Goal: Task Accomplishment & Management: Manage account settings

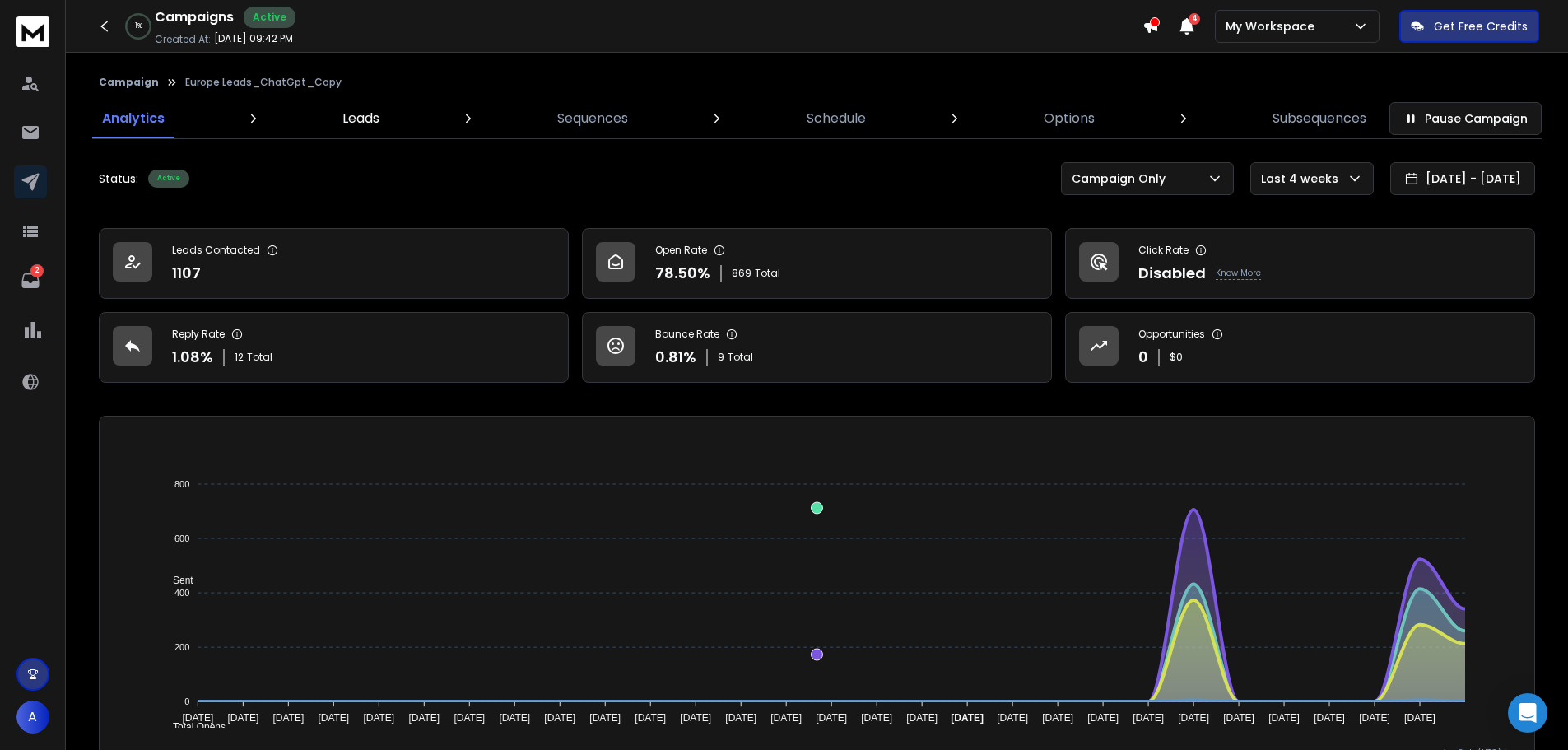
click at [367, 110] on p "Leads" at bounding box center [361, 118] width 37 height 20
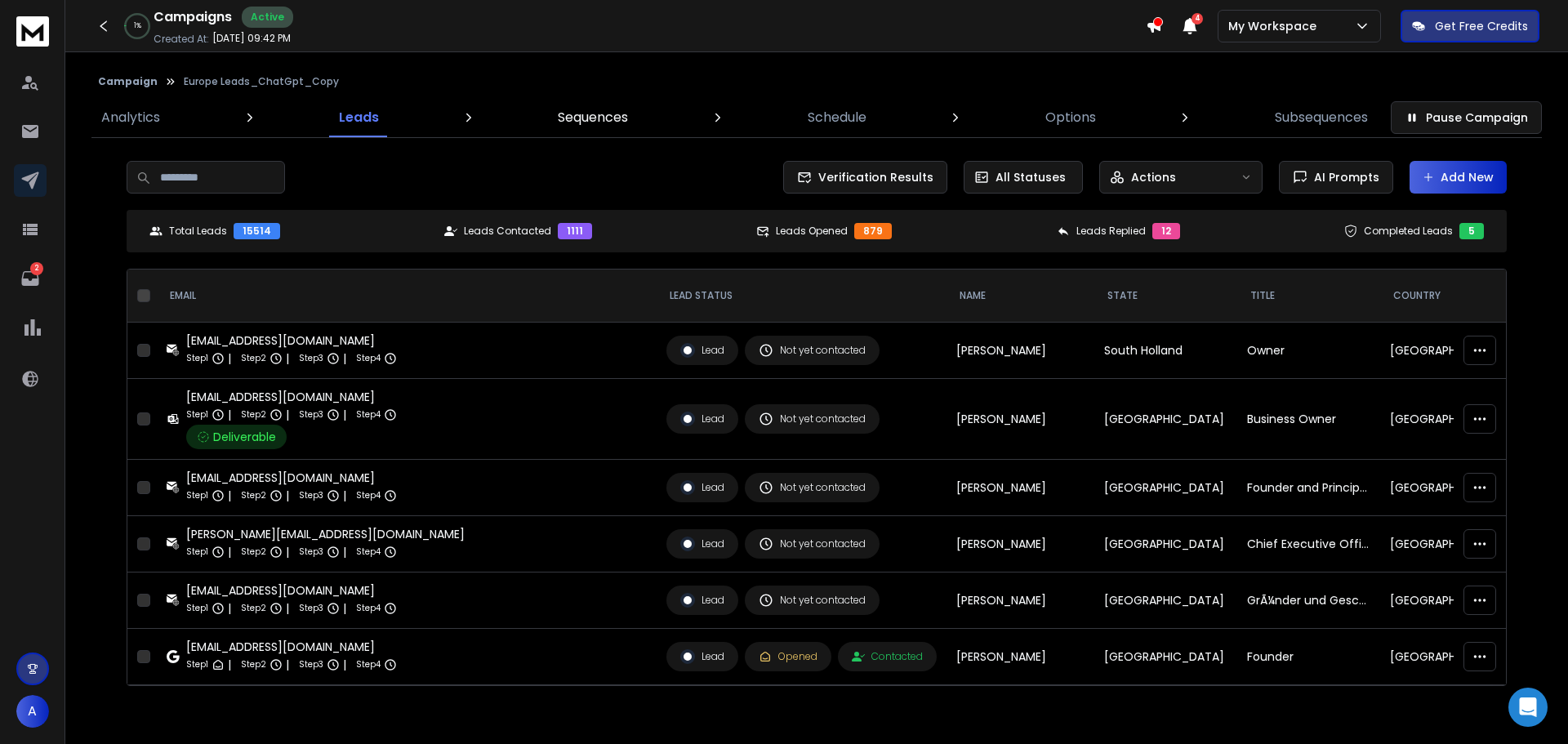
click at [602, 117] on p "Sequences" at bounding box center [593, 117] width 70 height 20
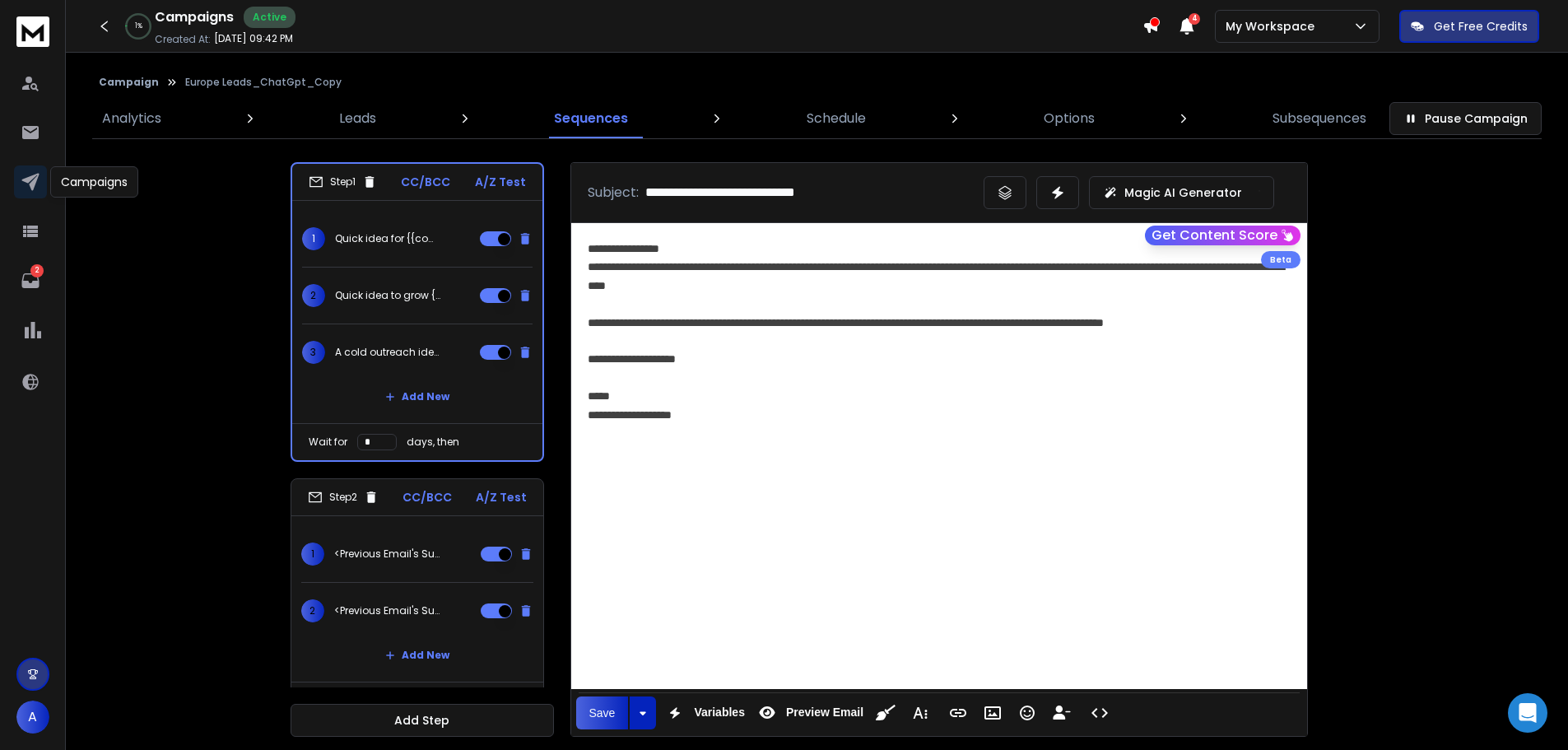
click at [21, 187] on icon at bounding box center [31, 182] width 20 height 20
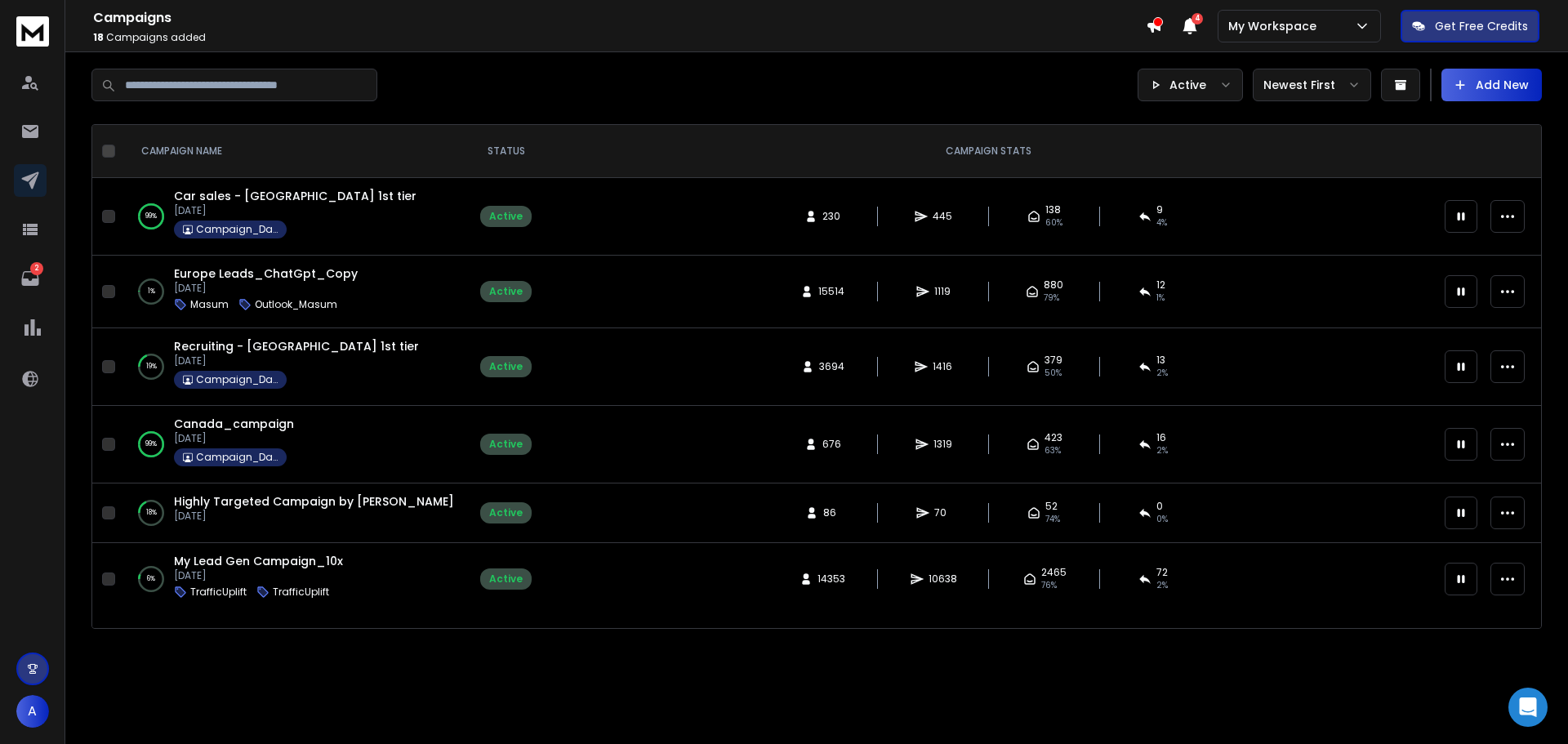
click at [1513, 289] on icon "button" at bounding box center [1508, 292] width 17 height 17
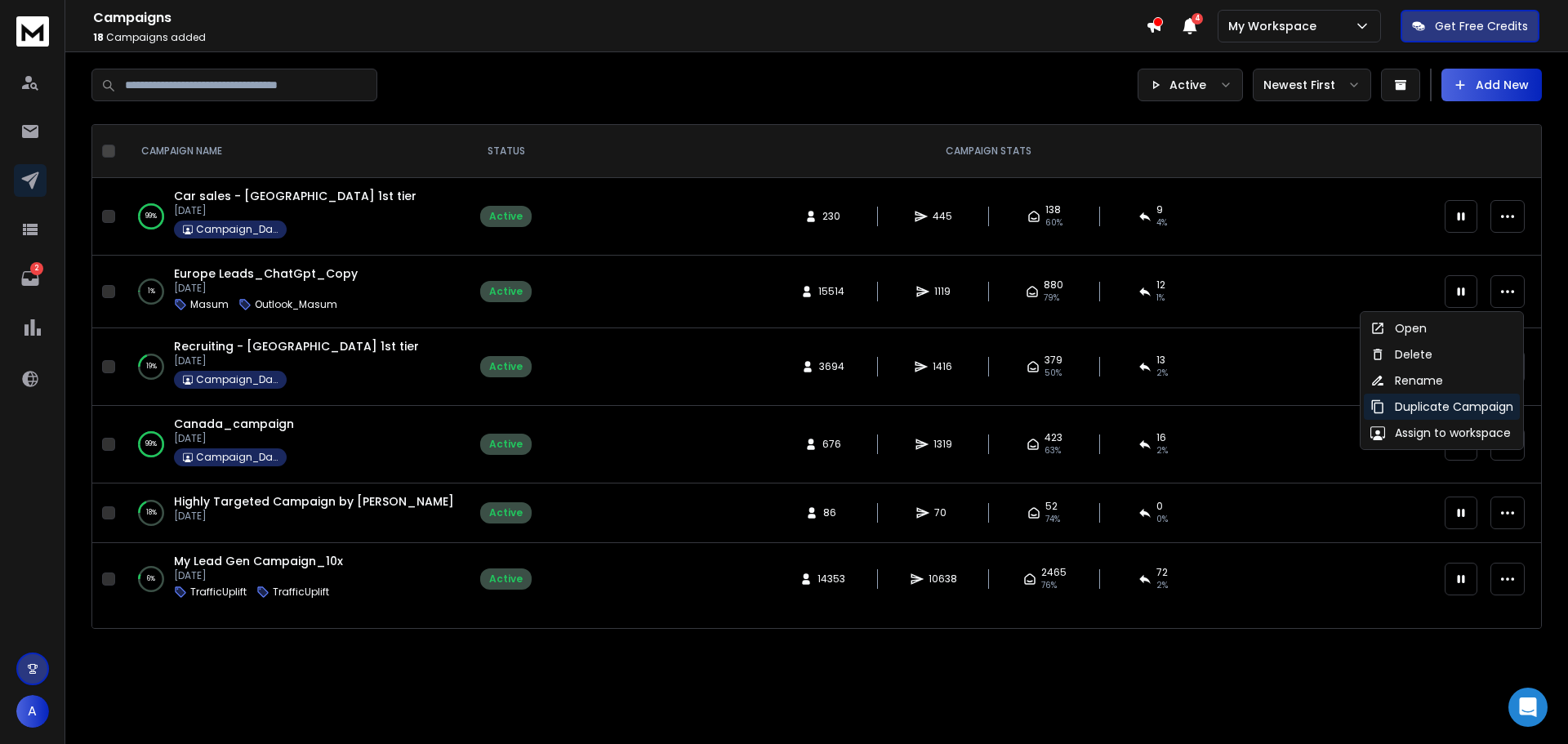
click at [1454, 411] on div "Duplicate Campaign" at bounding box center [1442, 407] width 143 height 17
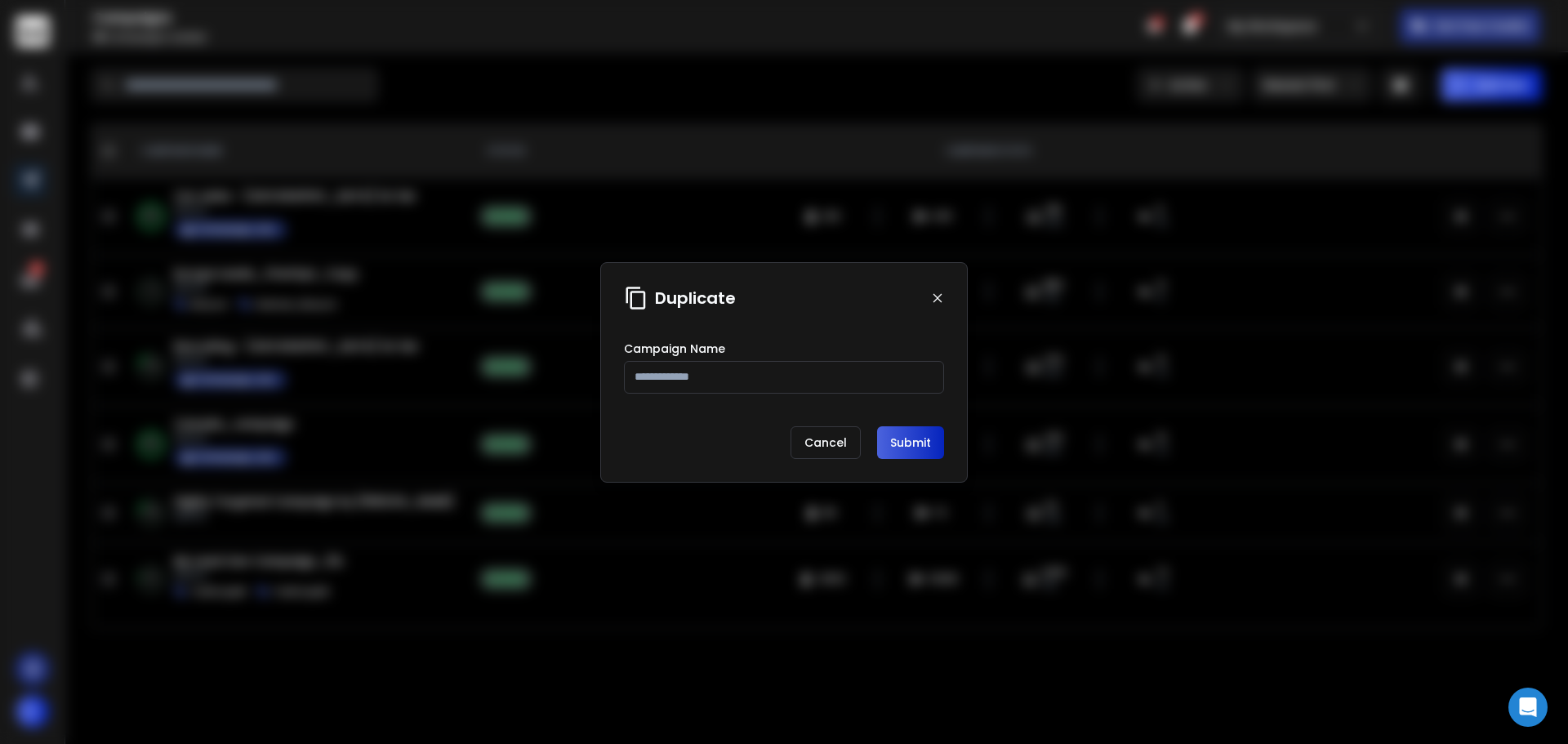
click at [751, 377] on input "text" at bounding box center [784, 378] width 320 height 33
type input "**********"
click at [908, 455] on button "Submit" at bounding box center [910, 443] width 67 height 33
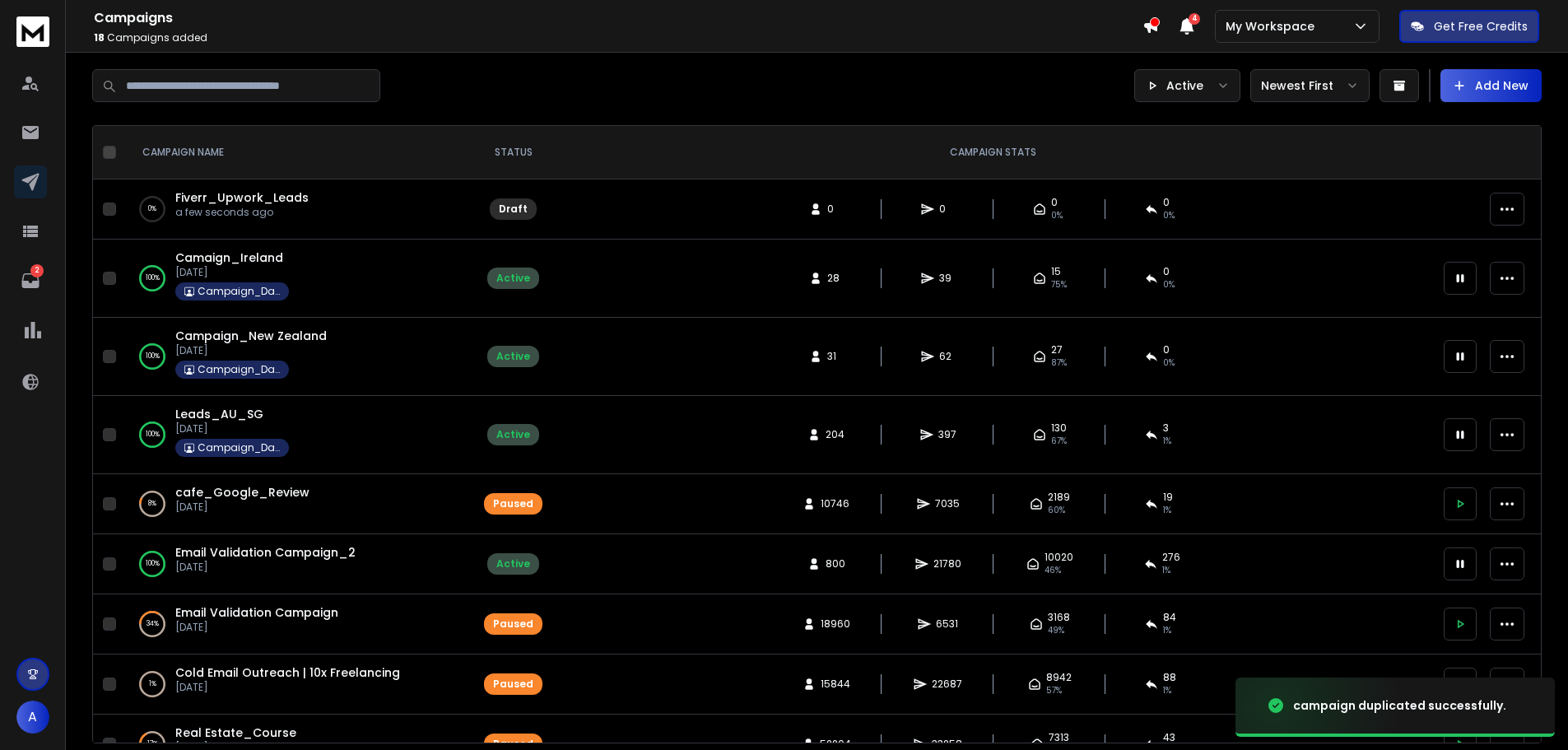
click at [252, 197] on span "Fiverr_Upwork_Leads" at bounding box center [242, 198] width 133 height 17
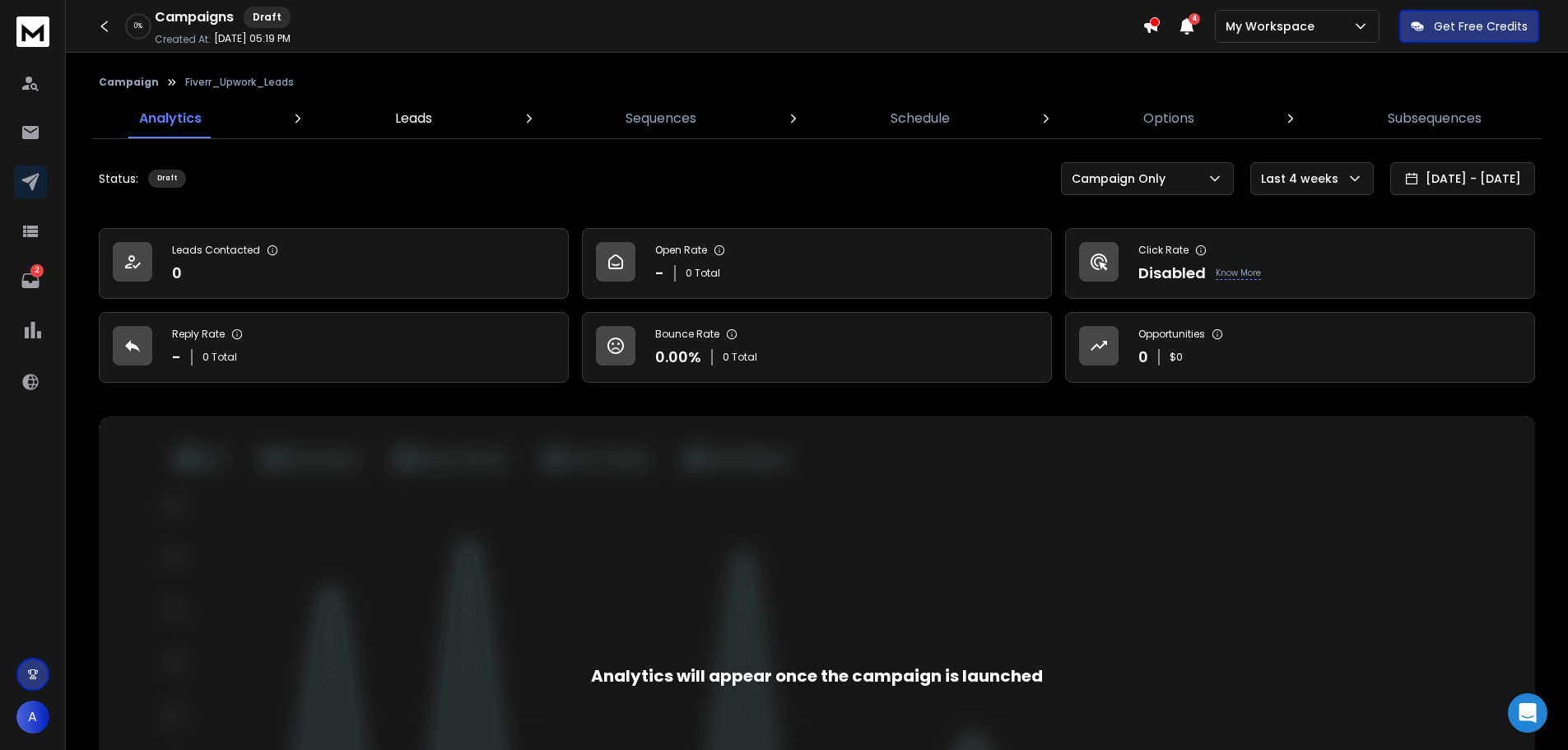
click at [426, 119] on p "Leads" at bounding box center [413, 118] width 37 height 20
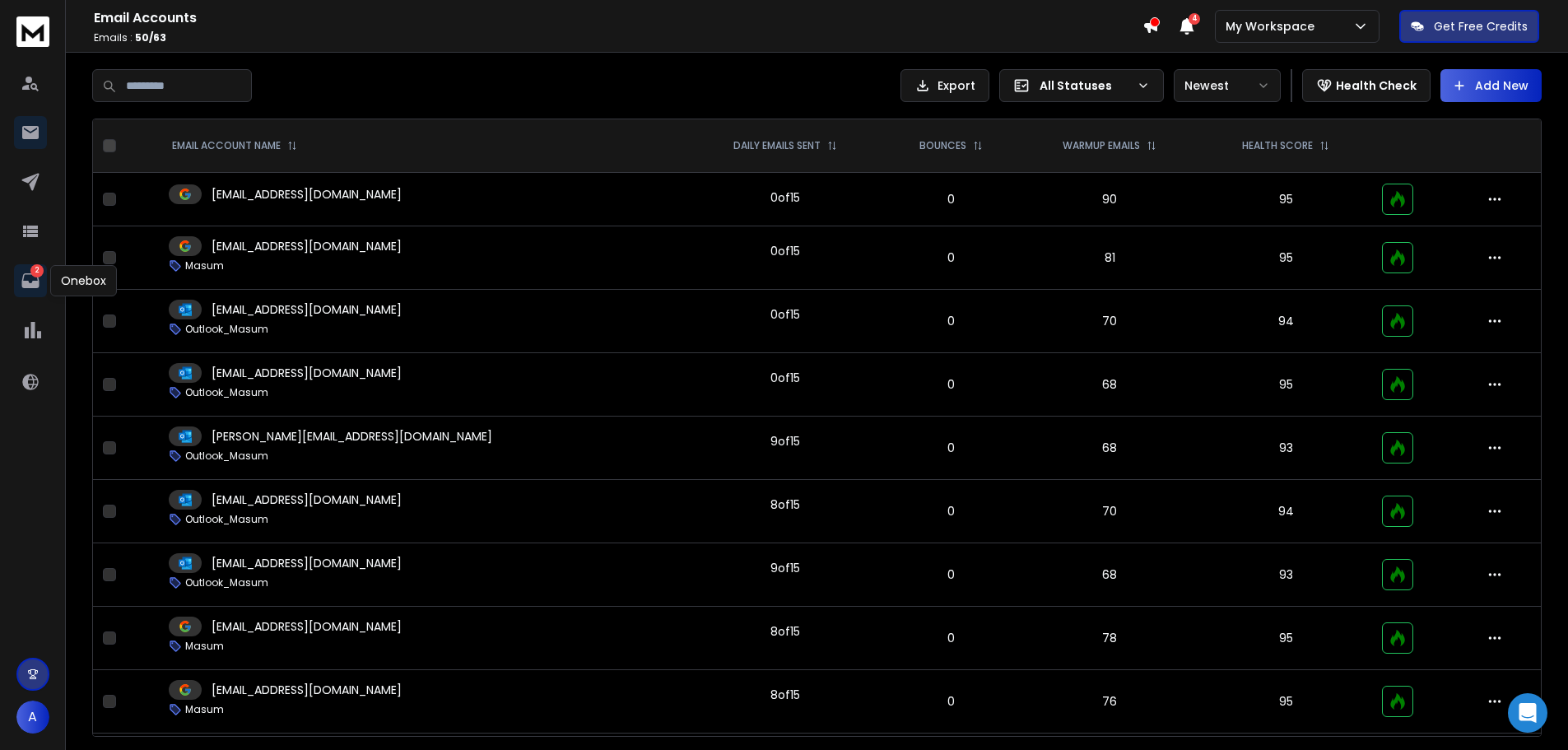
click at [29, 271] on icon at bounding box center [31, 281] width 20 height 20
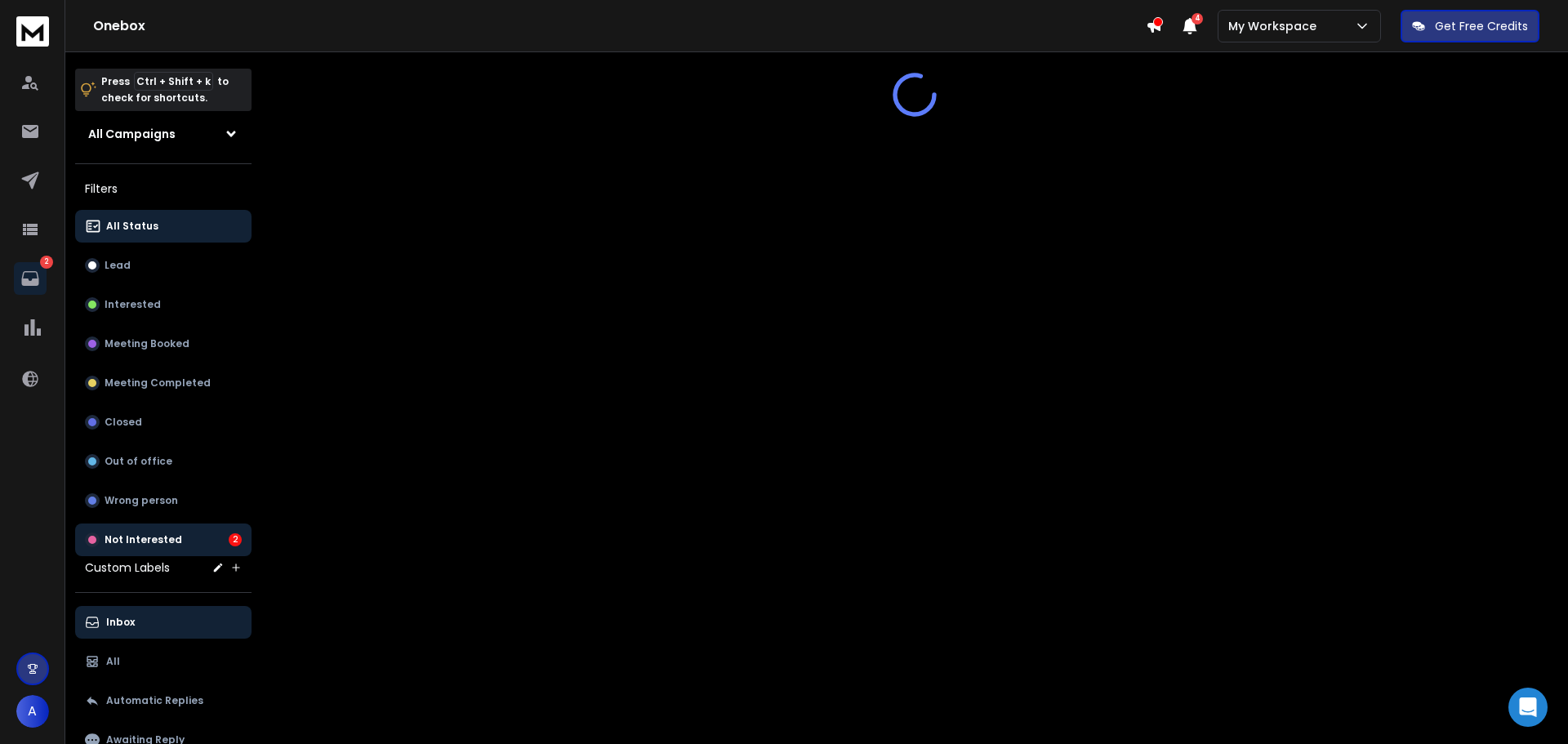
click at [141, 541] on p "Not Interested" at bounding box center [143, 540] width 78 height 13
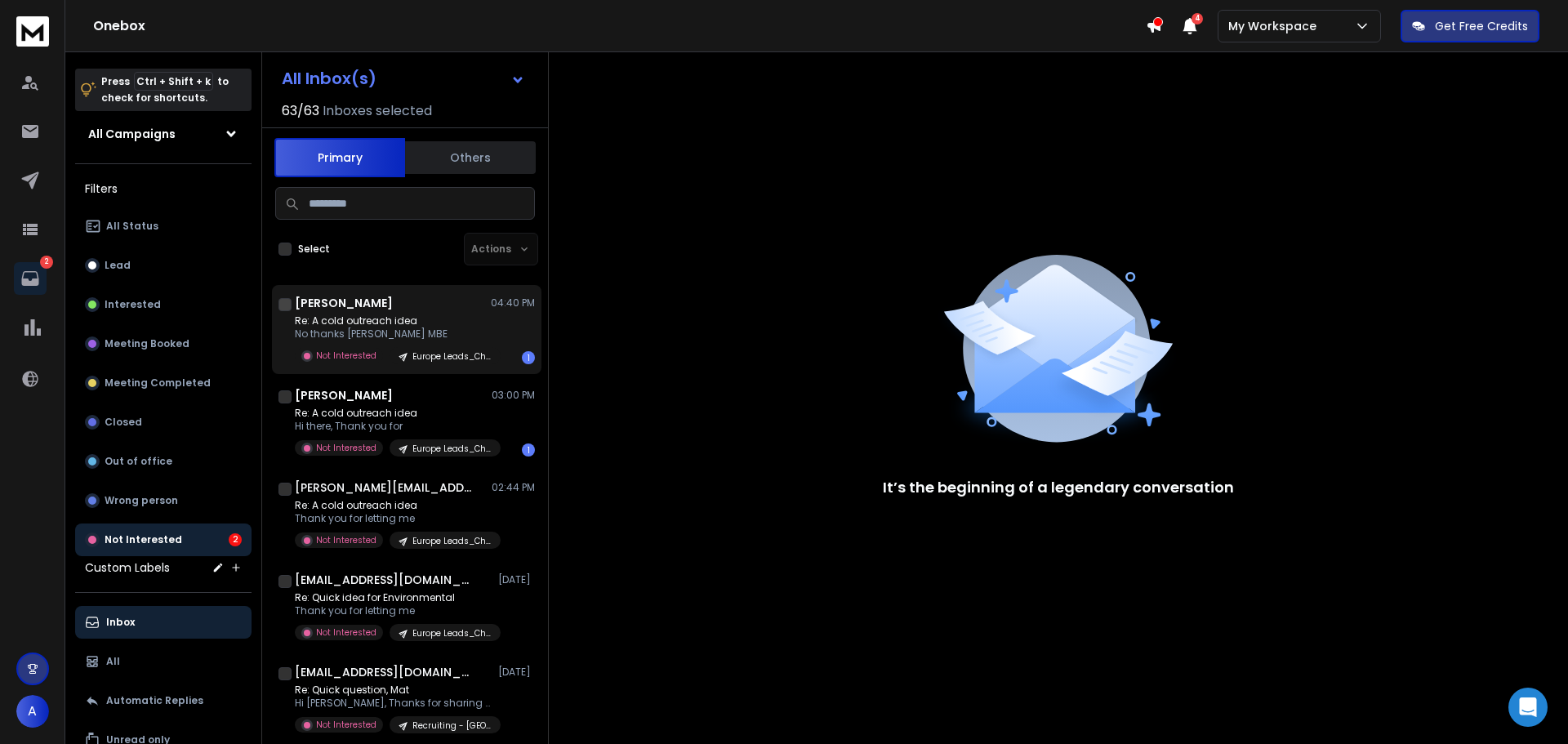
click at [385, 314] on p "Re: A cold outreach idea" at bounding box center [393, 321] width 196 height 13
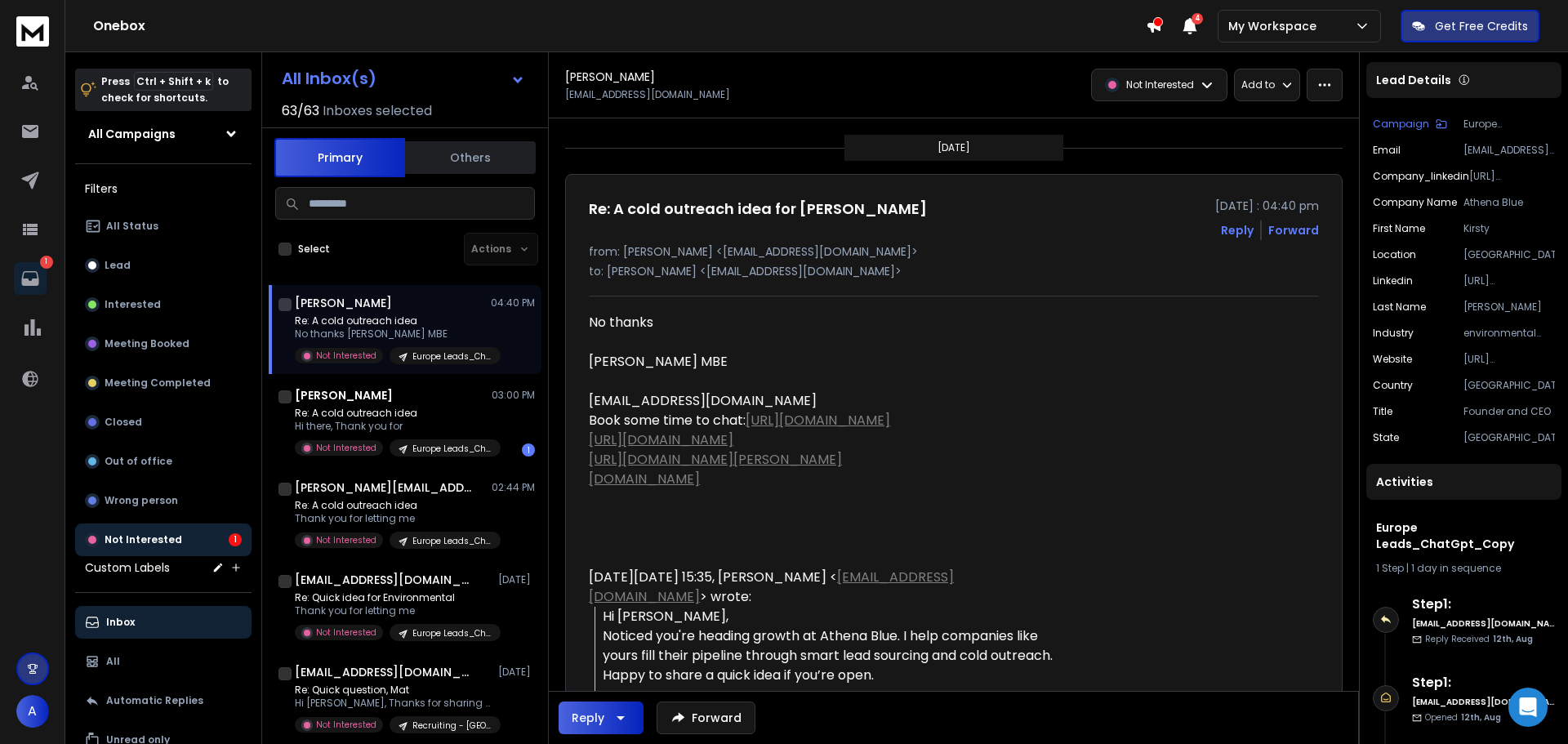
click at [1245, 231] on button "Reply" at bounding box center [1237, 231] width 33 height 17
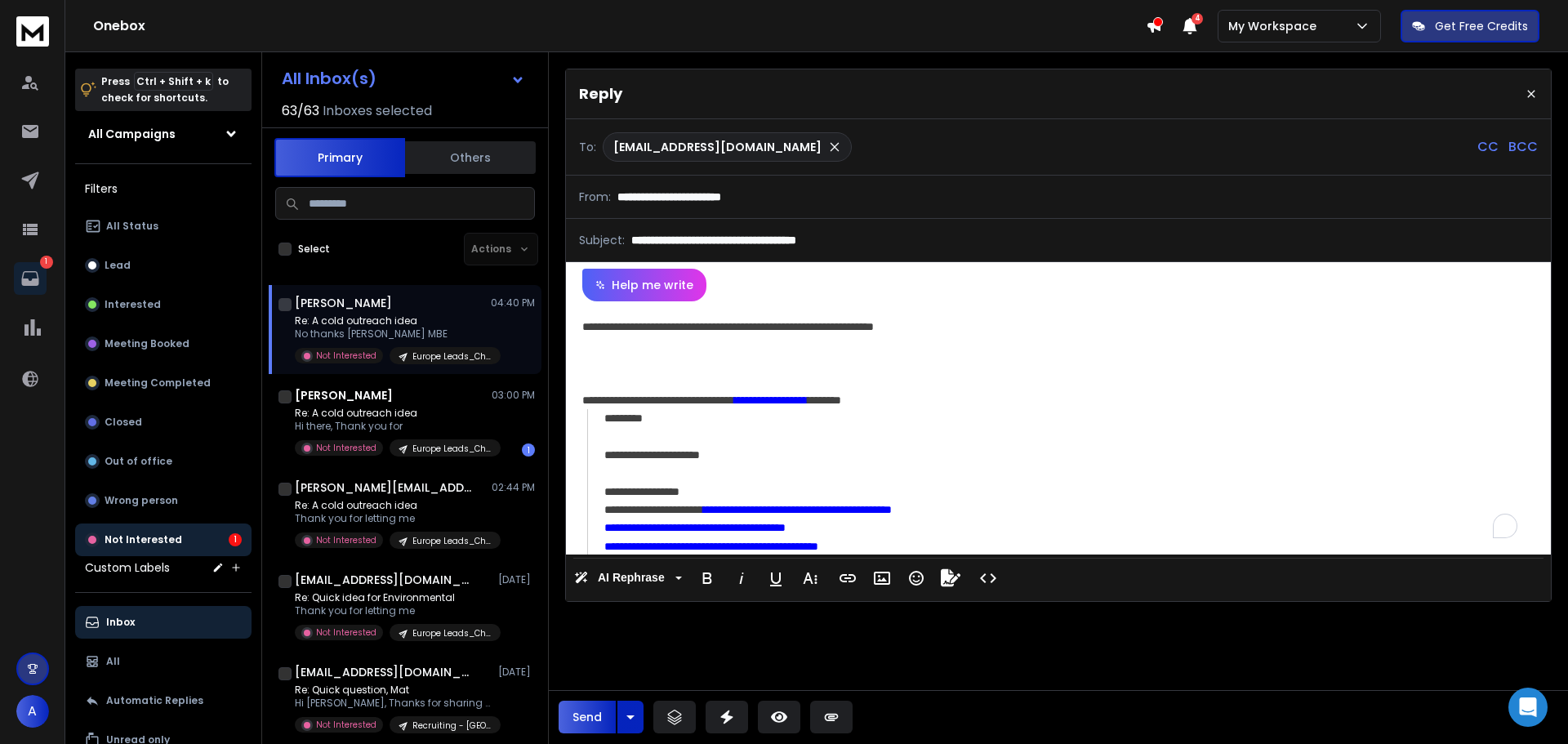
click at [589, 720] on button "Send" at bounding box center [587, 718] width 57 height 33
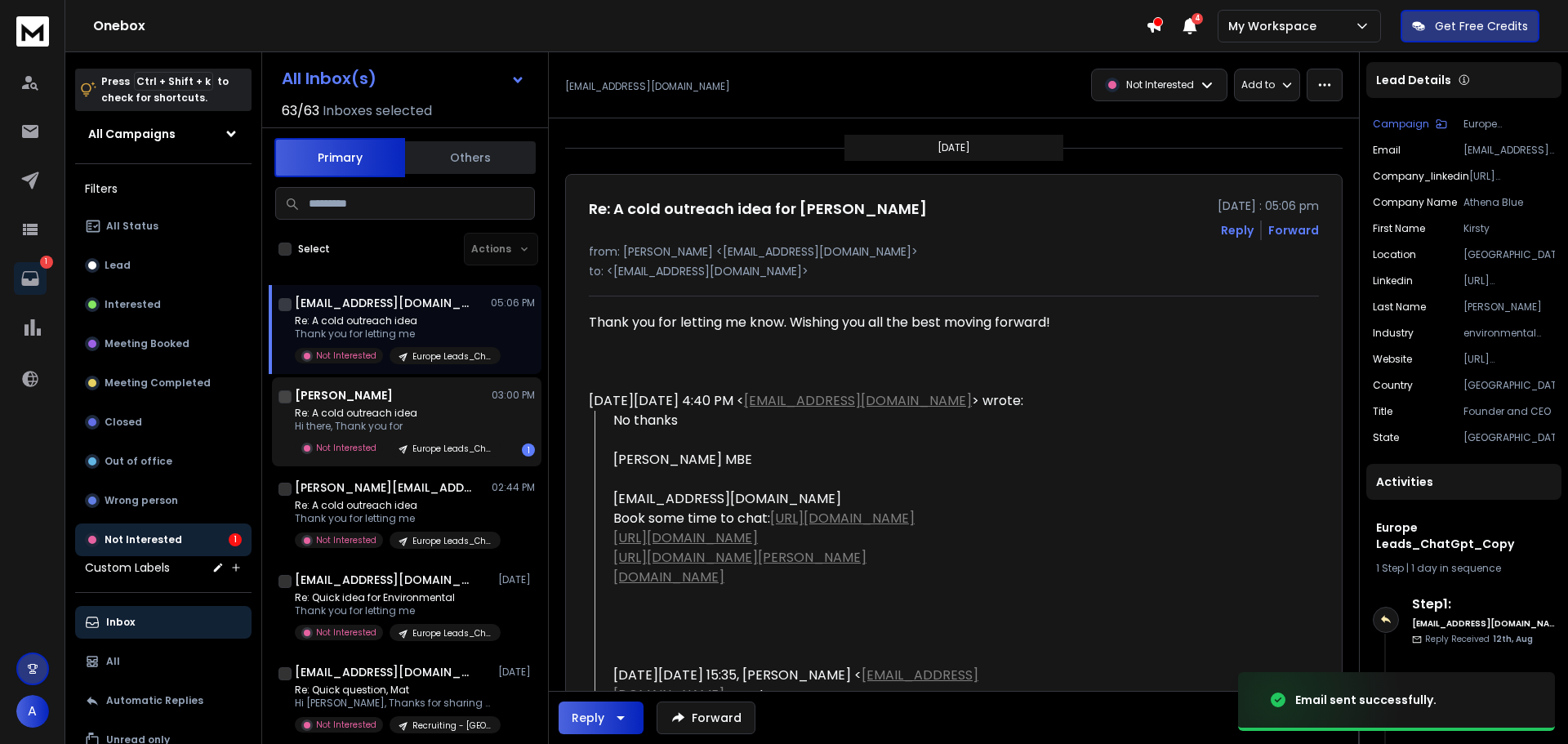
click at [369, 399] on h1 "Verena Lasvigne" at bounding box center [344, 395] width 98 height 17
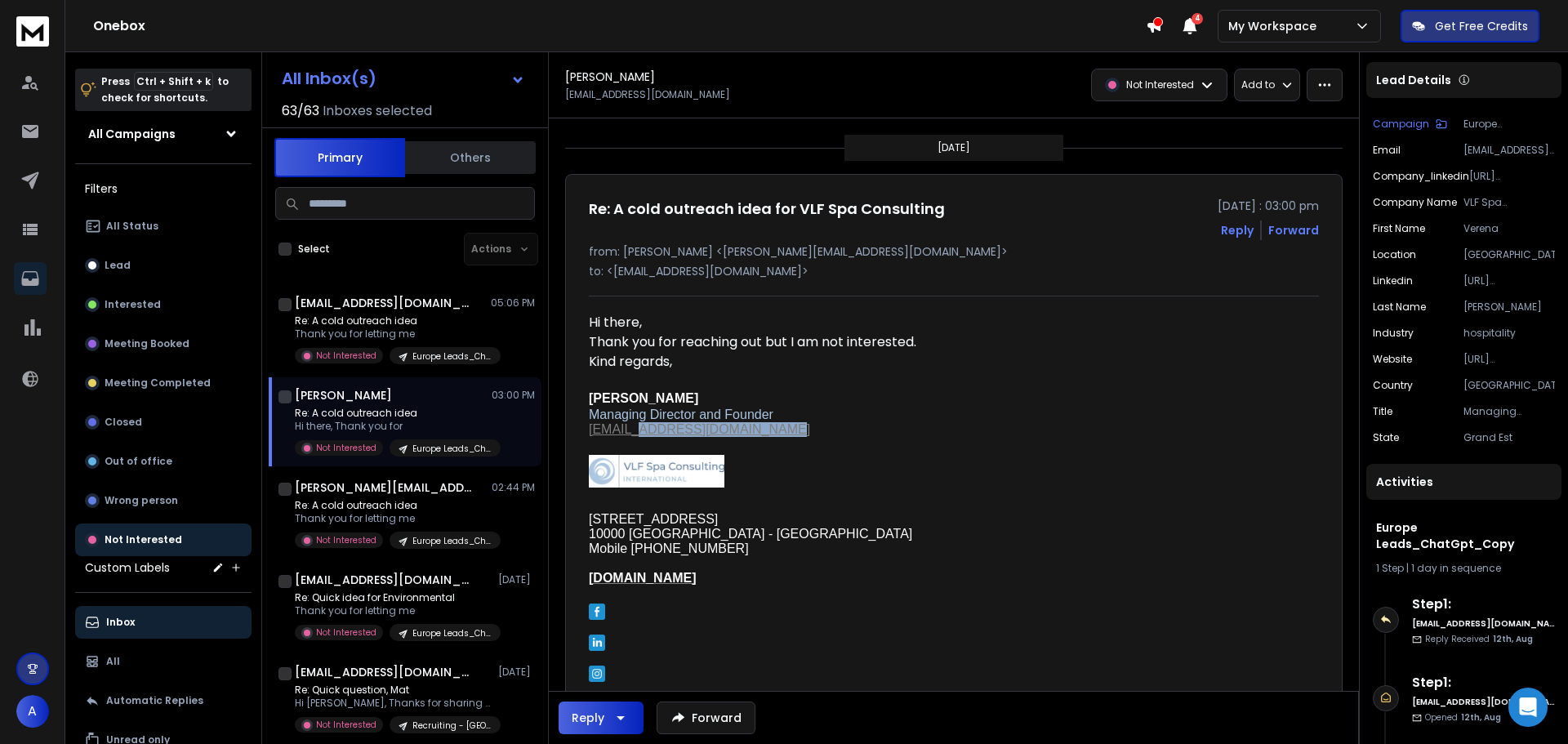
drag, startPoint x: 772, startPoint y: 430, endPoint x: 644, endPoint y: 430, distance: 128.0
click at [644, 430] on td "verena@vlfspaconsulting.com" at bounding box center [751, 430] width 326 height 15
click at [1239, 231] on button "Reply" at bounding box center [1237, 231] width 33 height 17
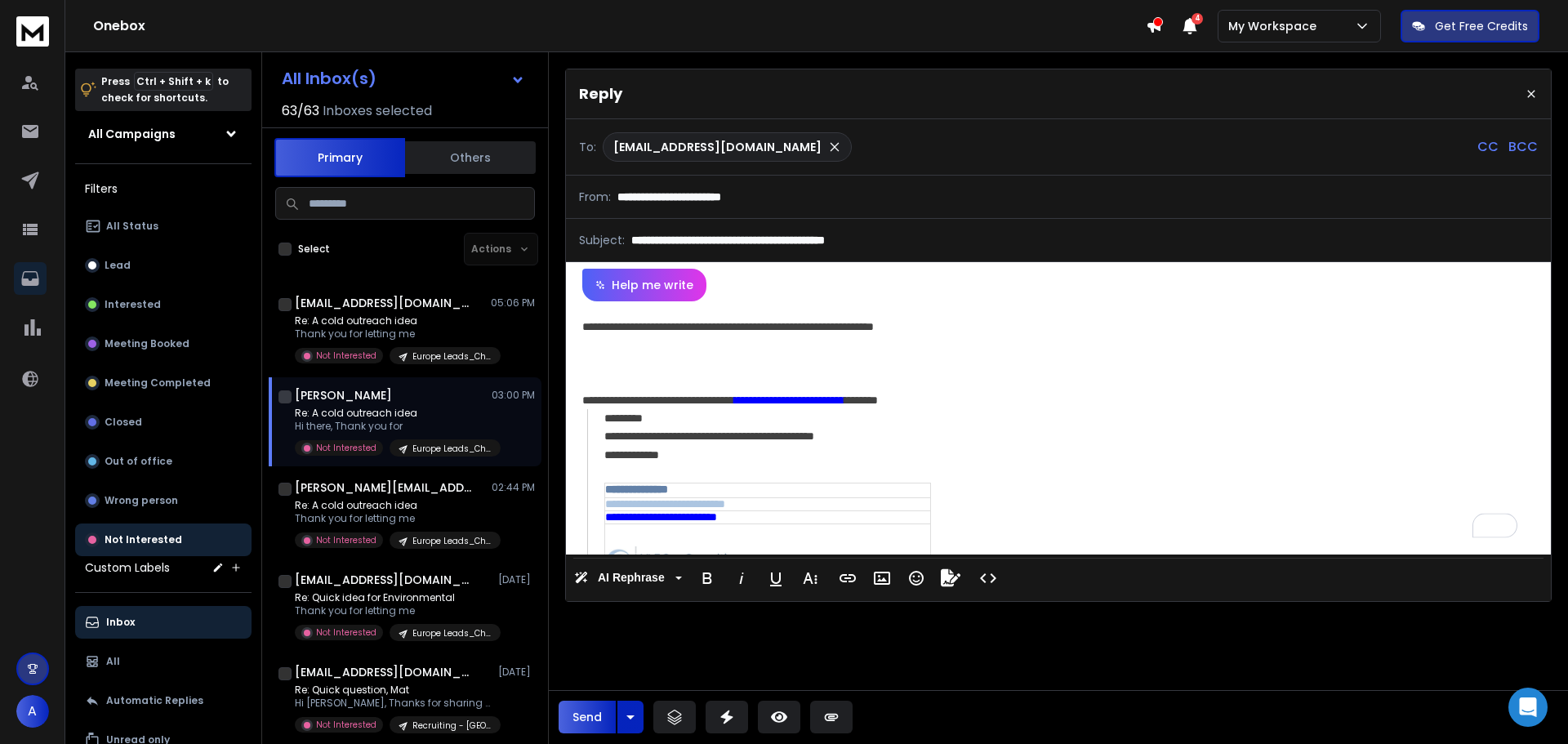
click at [586, 725] on button "Send" at bounding box center [587, 718] width 57 height 33
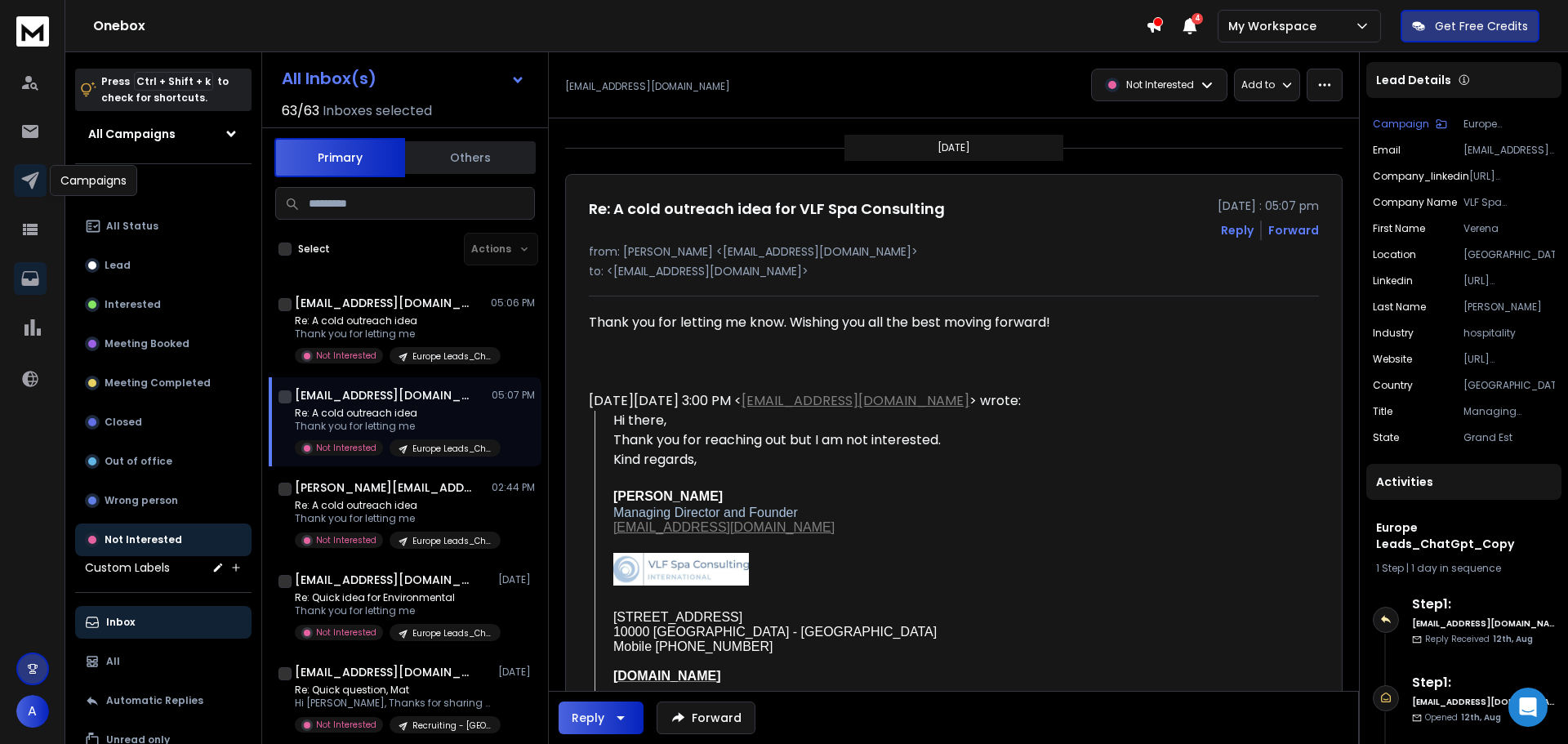
click at [23, 182] on icon at bounding box center [31, 181] width 20 height 20
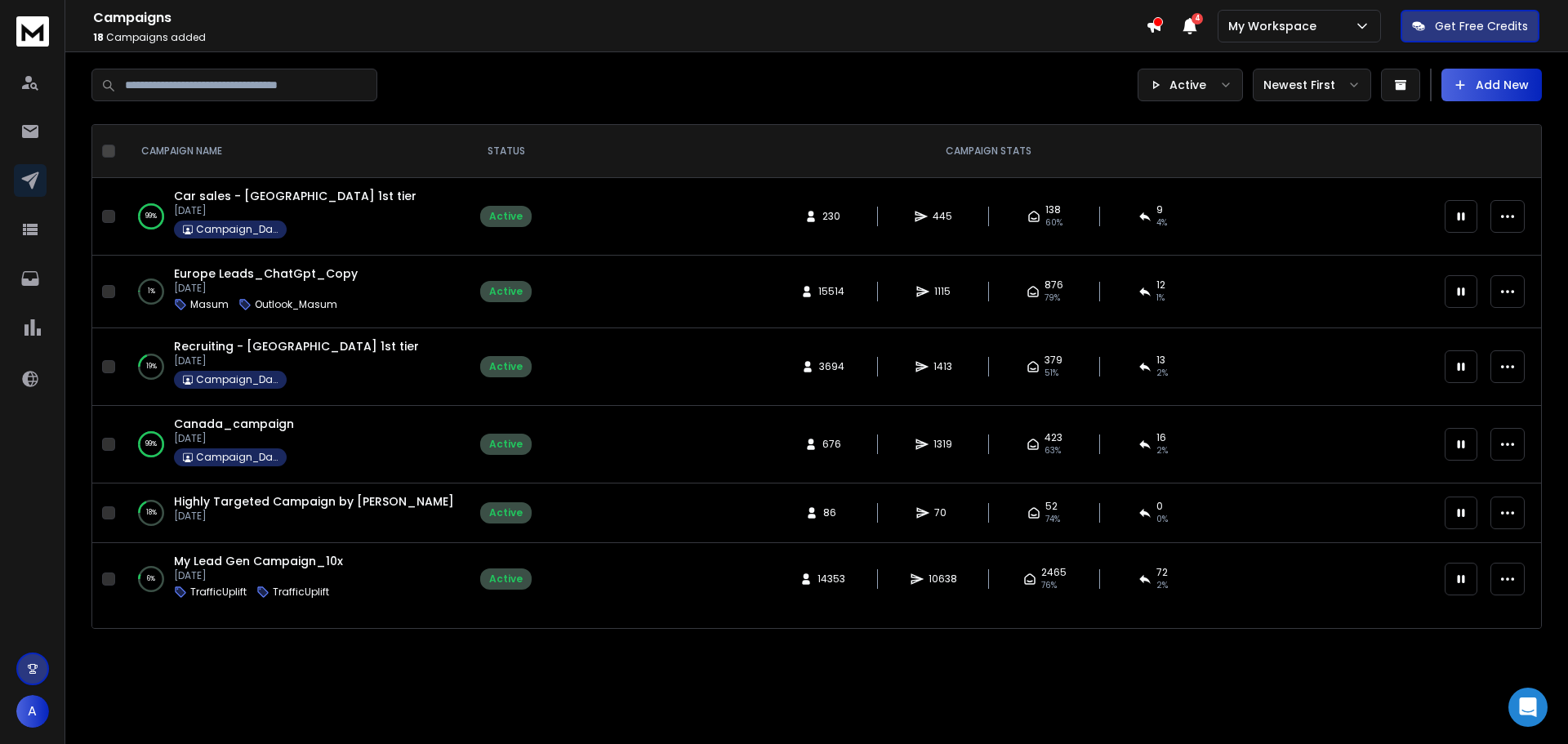
click at [363, 500] on span "Highly Targeted Campaign by [PERSON_NAME]" at bounding box center [313, 502] width 280 height 17
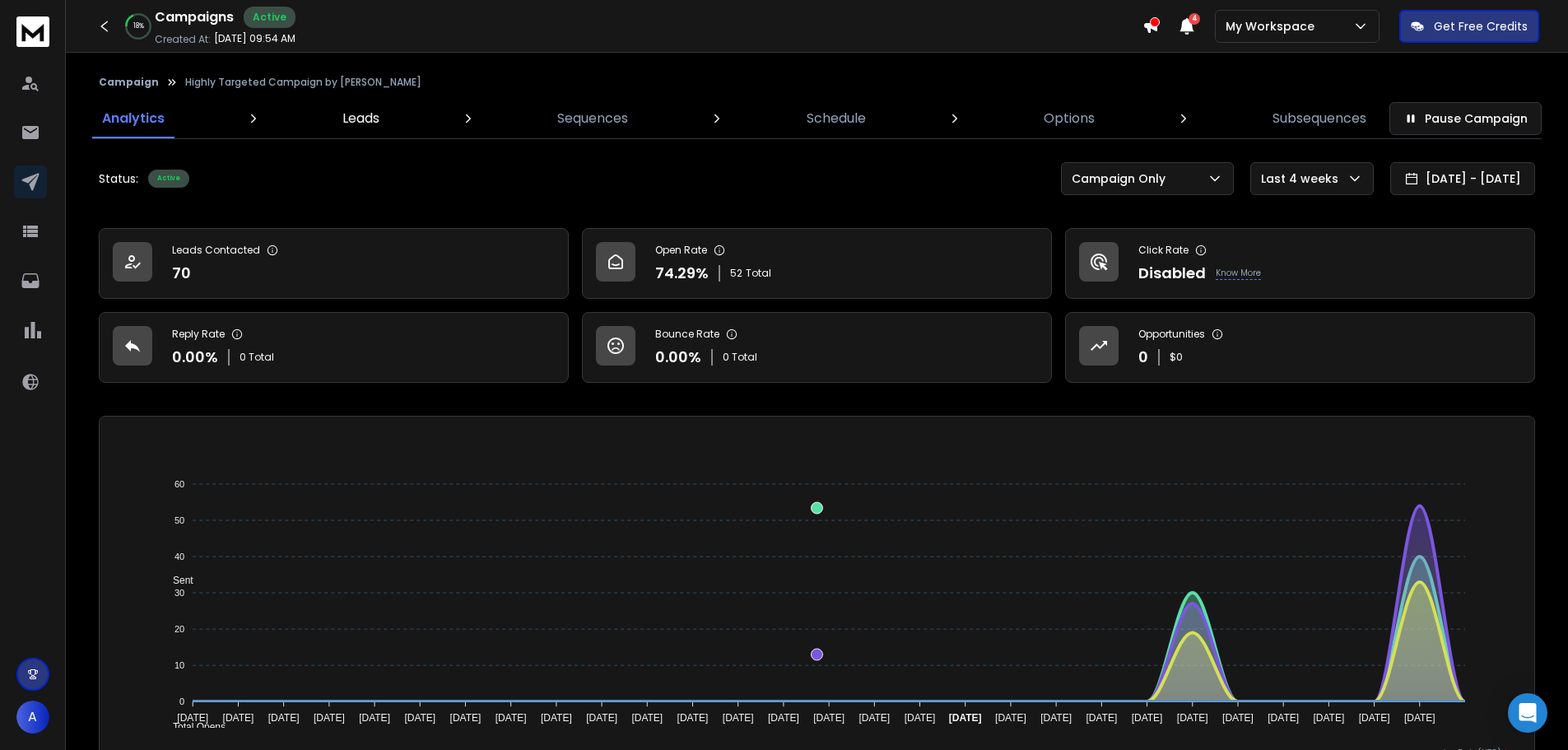
click at [370, 122] on p "Leads" at bounding box center [361, 118] width 37 height 20
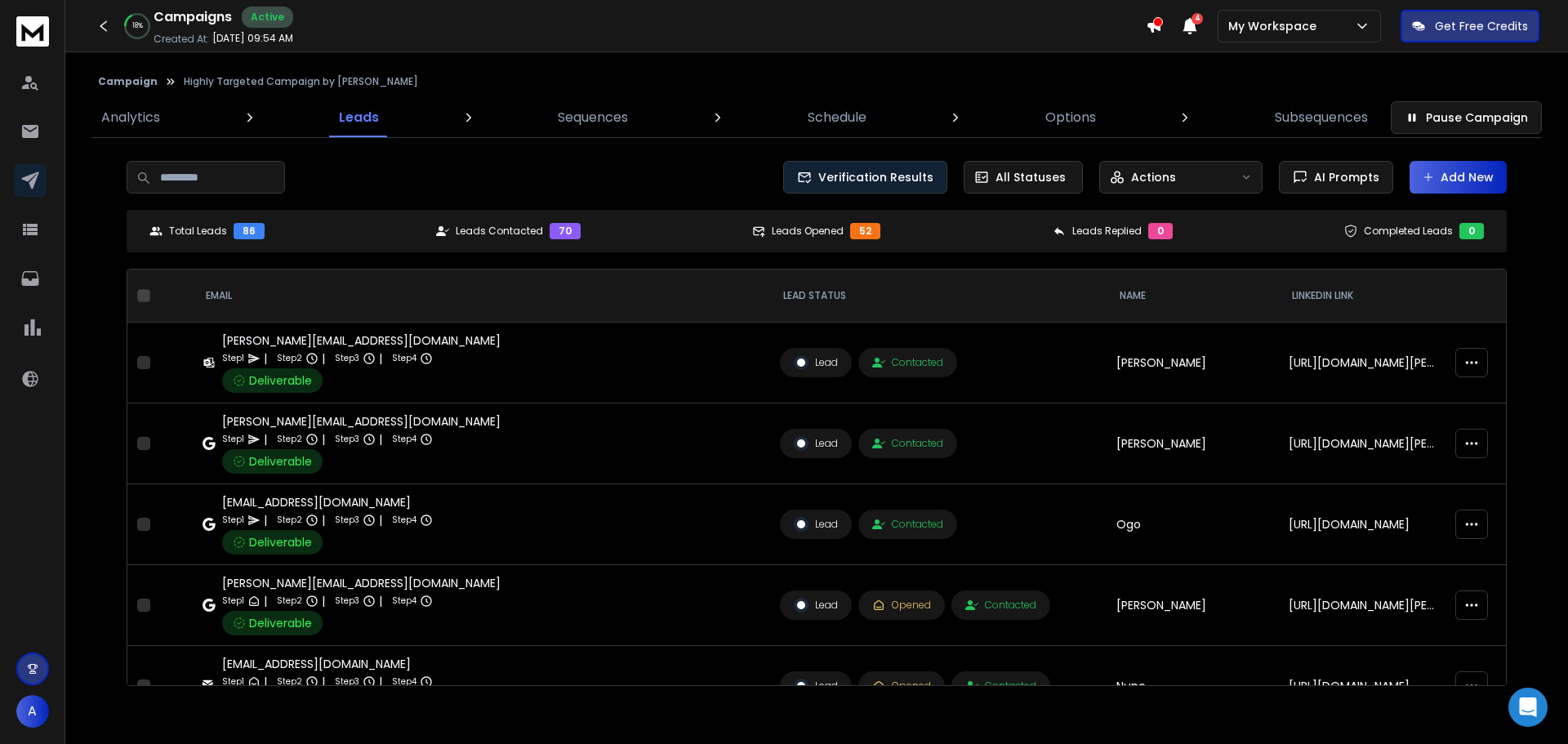
click at [894, 169] on span "Verification Results" at bounding box center [872, 178] width 122 height 17
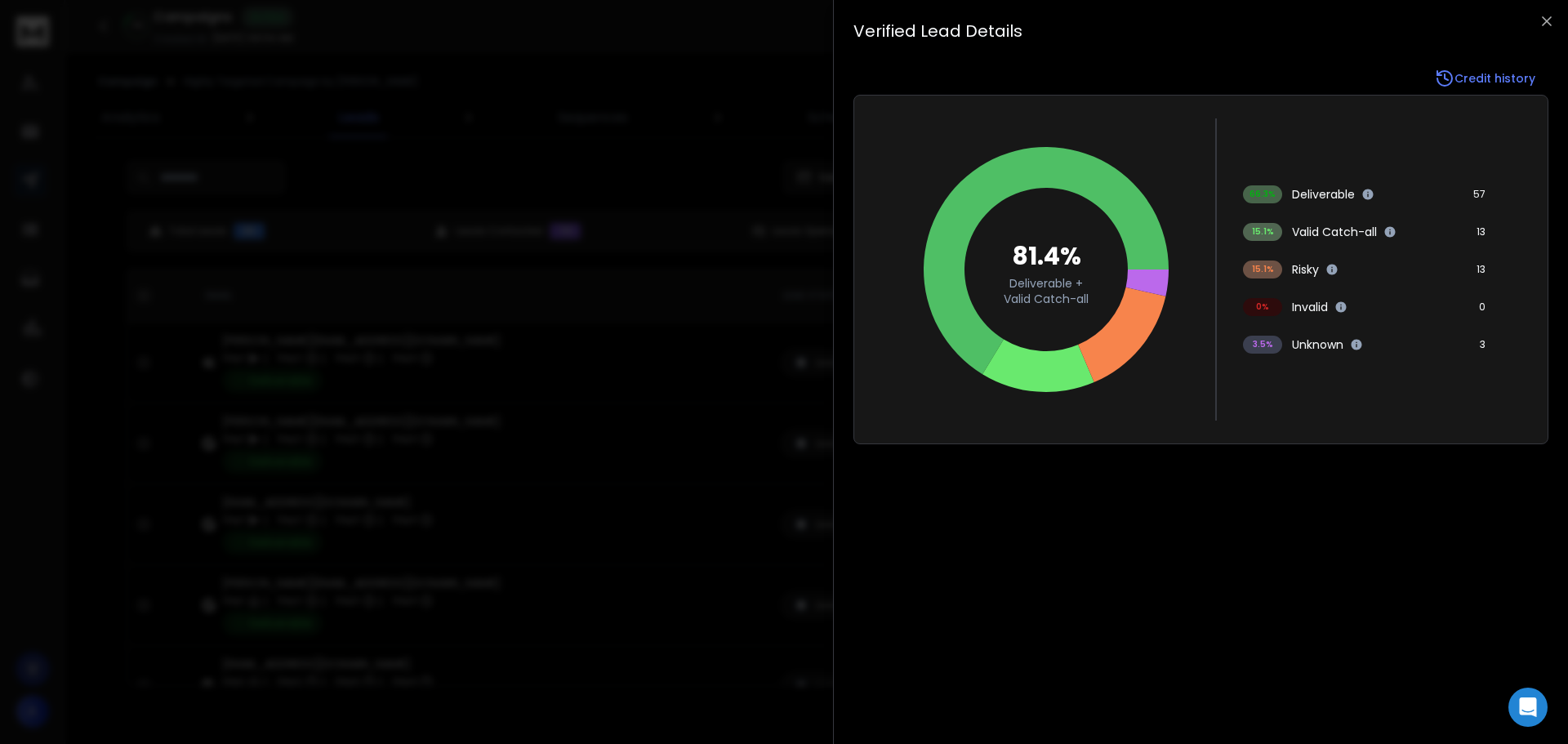
click at [716, 215] on div at bounding box center [784, 372] width 1568 height 744
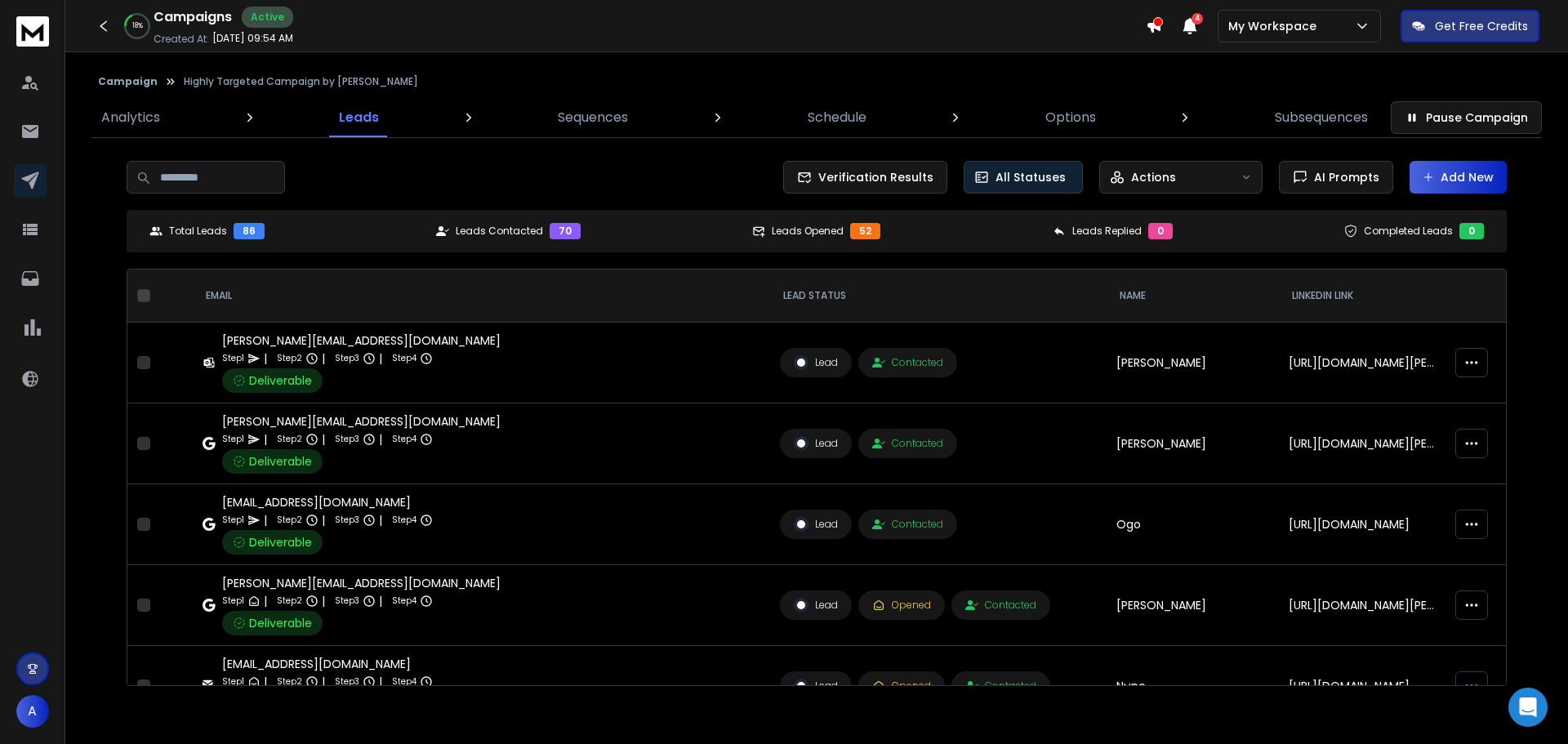
click at [1025, 176] on p "All Statuses" at bounding box center [1031, 178] width 70 height 17
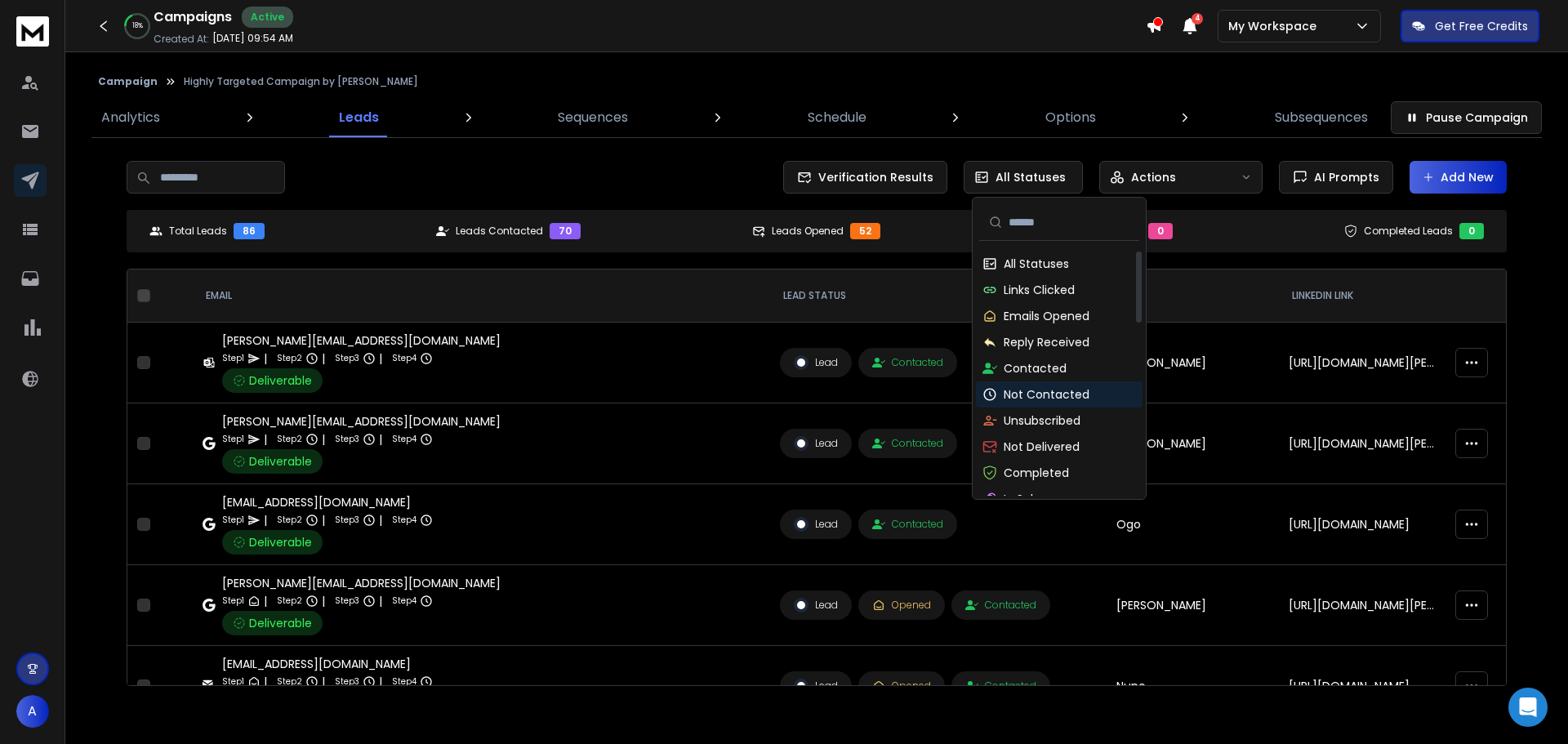
click at [1047, 397] on p "Not Contacted" at bounding box center [1046, 394] width 86 height 17
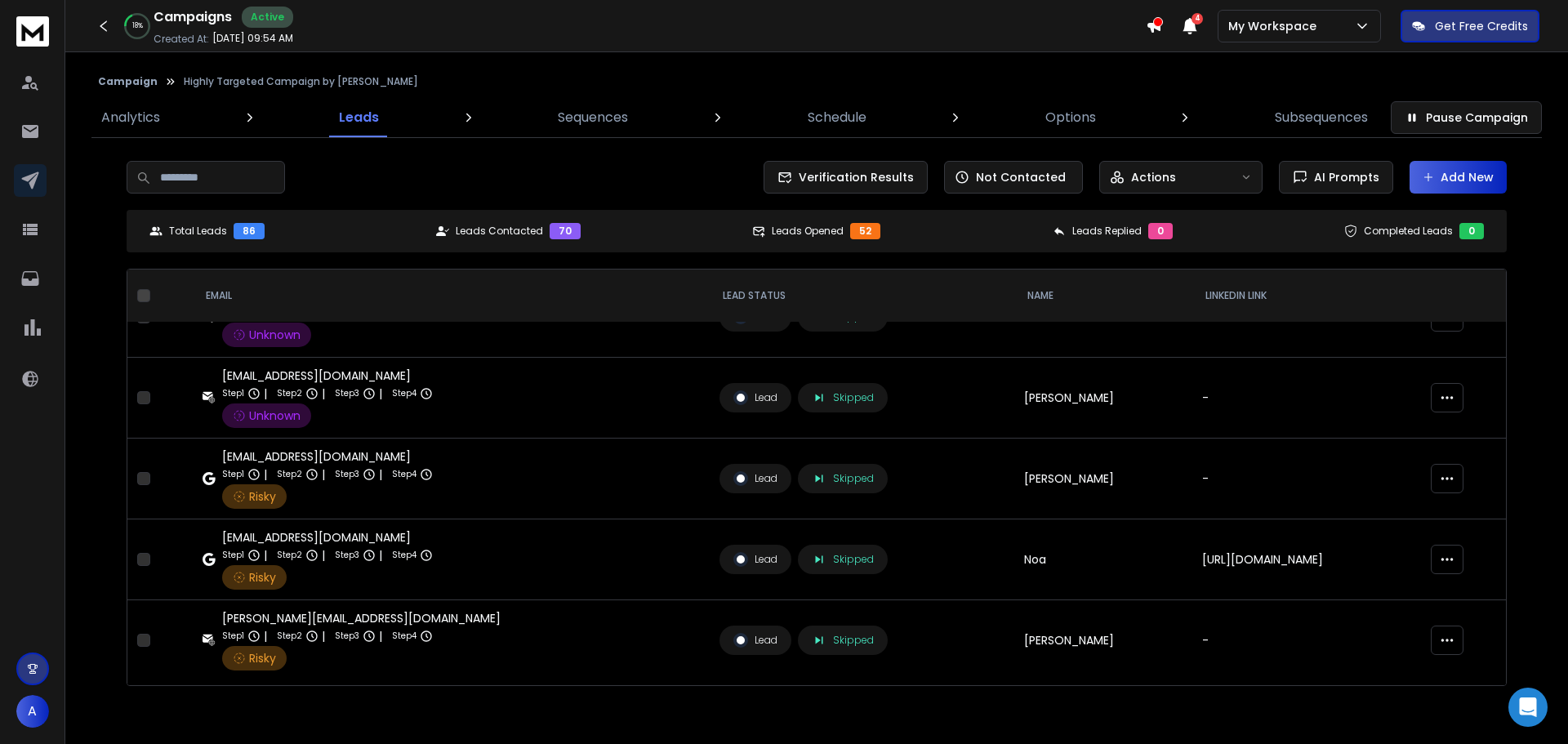
scroll to position [943, 0]
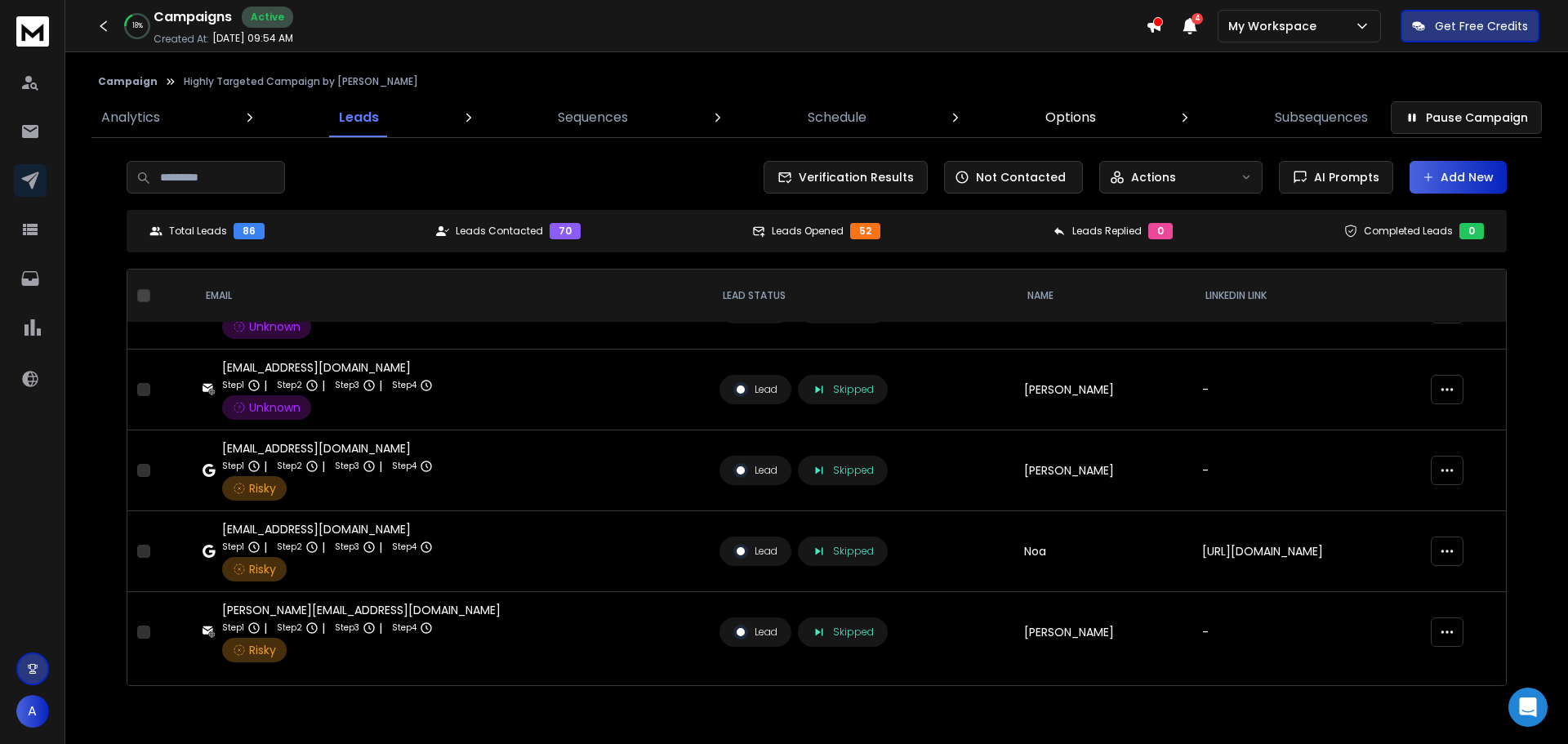
click at [1078, 121] on p "Options" at bounding box center [1070, 117] width 50 height 20
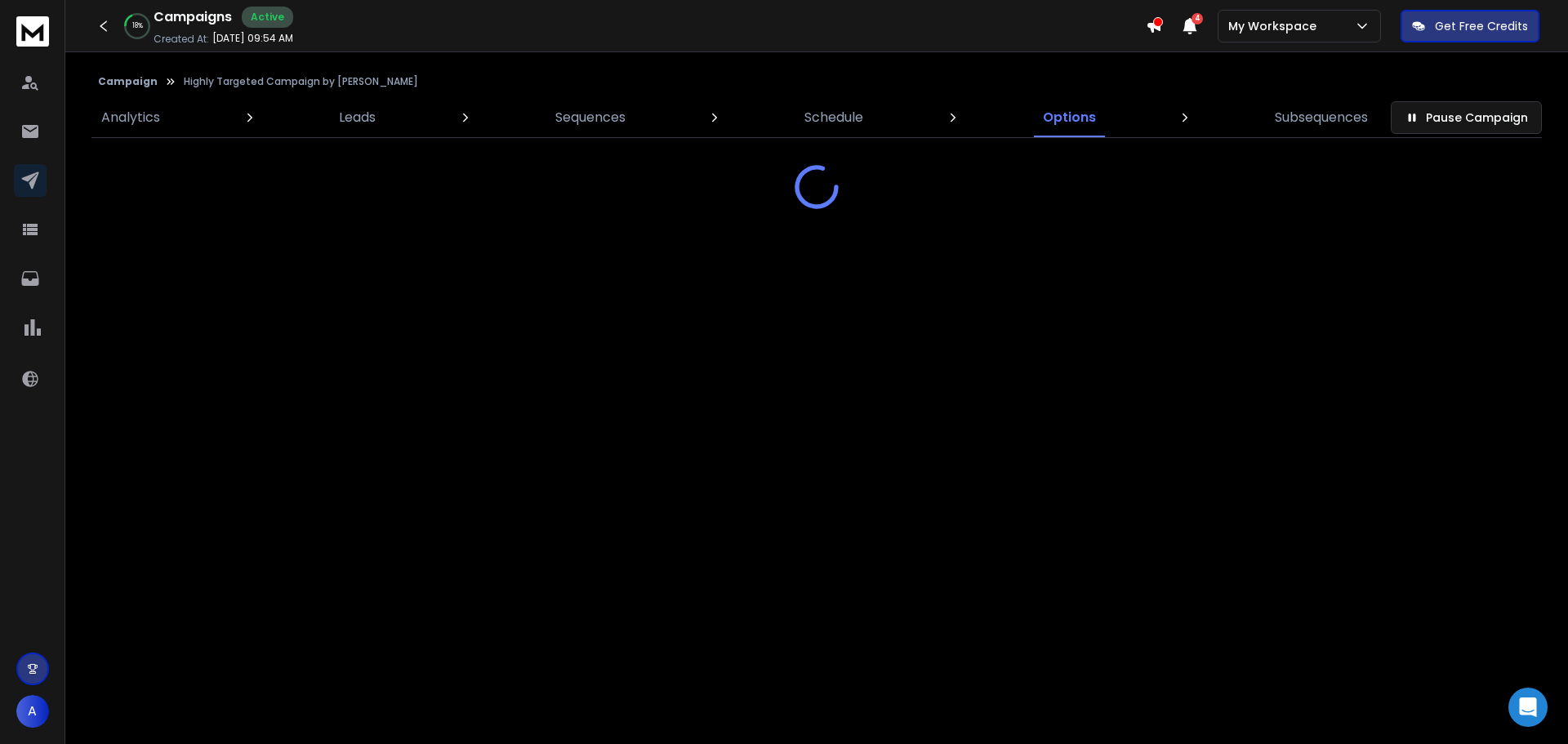
select select "**********"
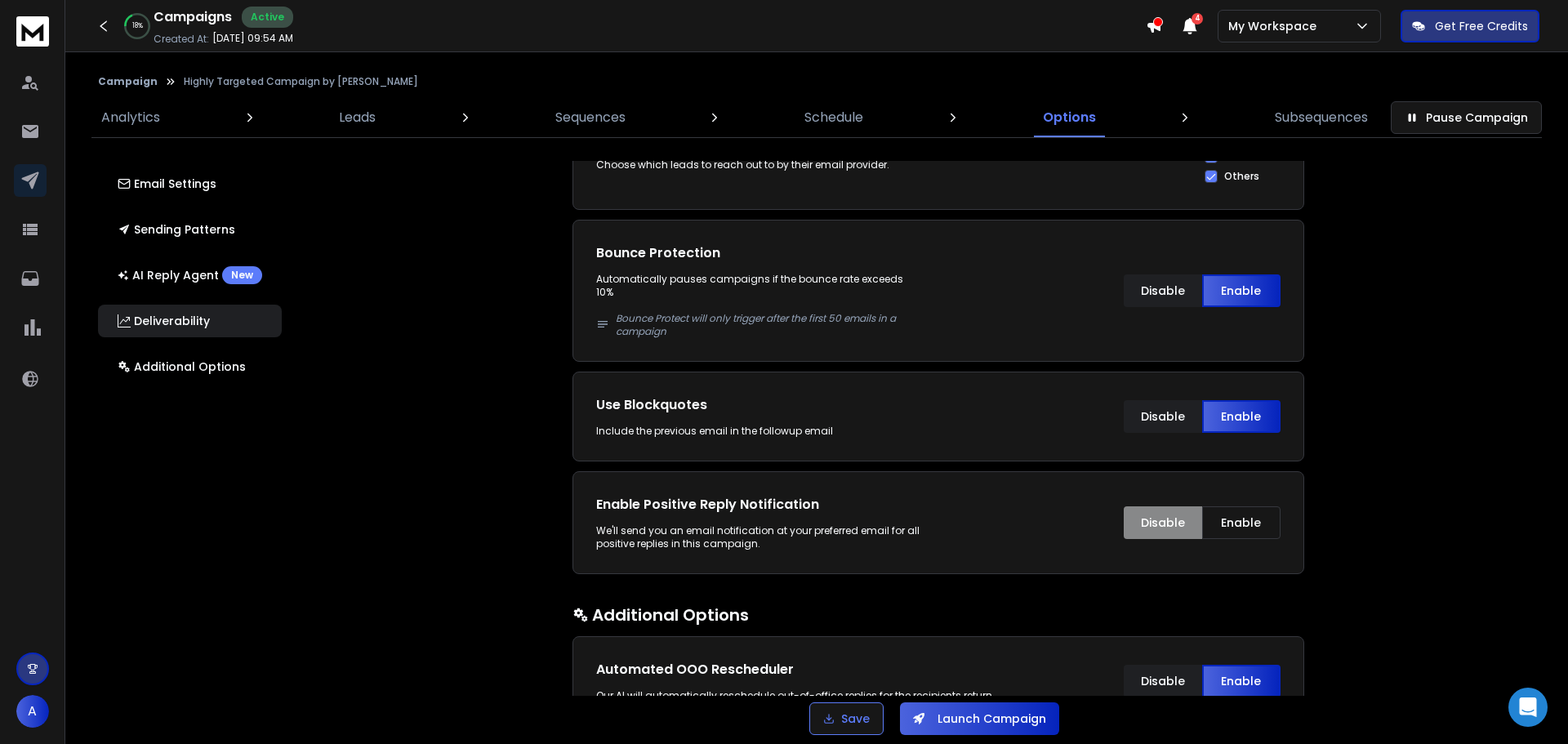
scroll to position [2442, 0]
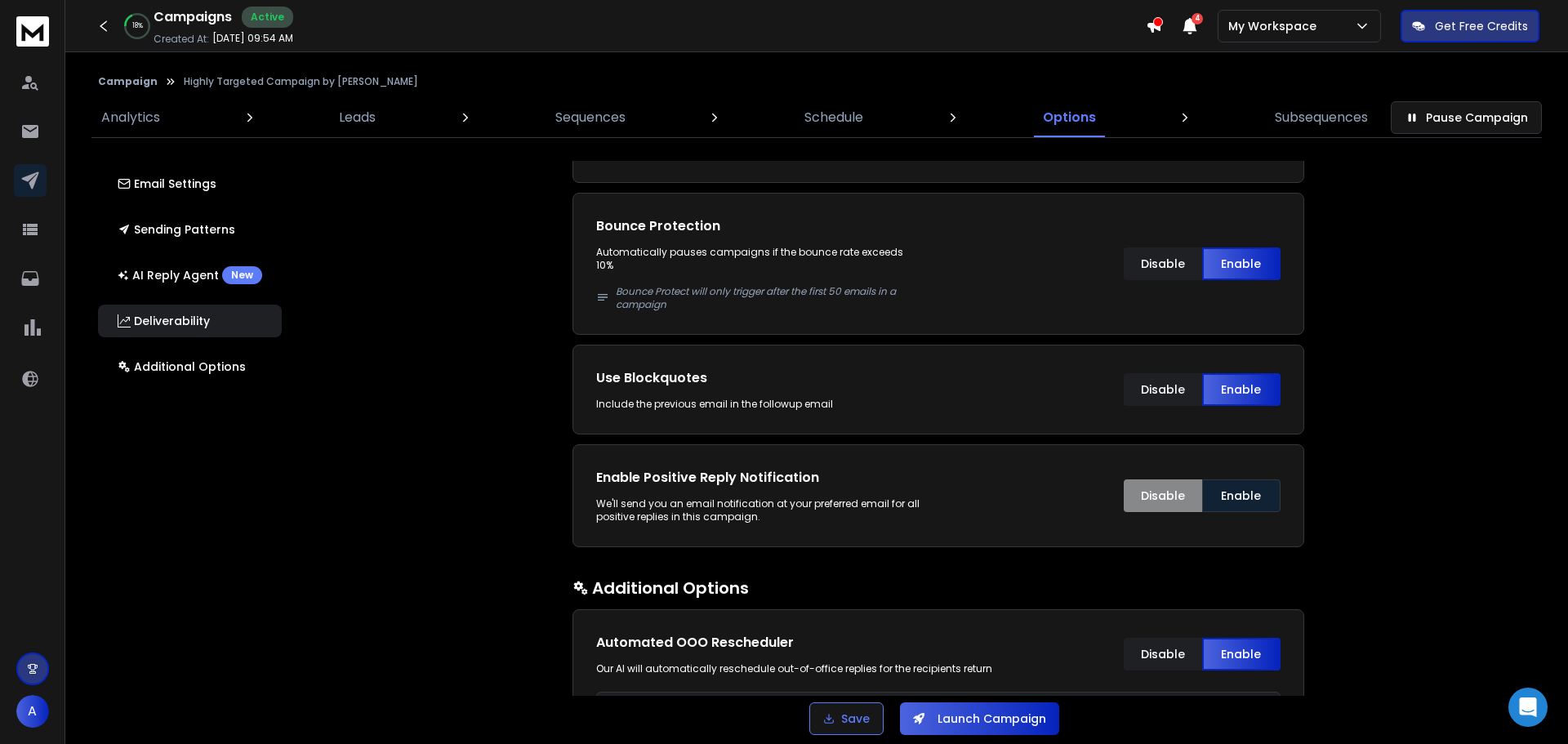
click at [1240, 484] on button "Enable" at bounding box center [1242, 496] width 79 height 33
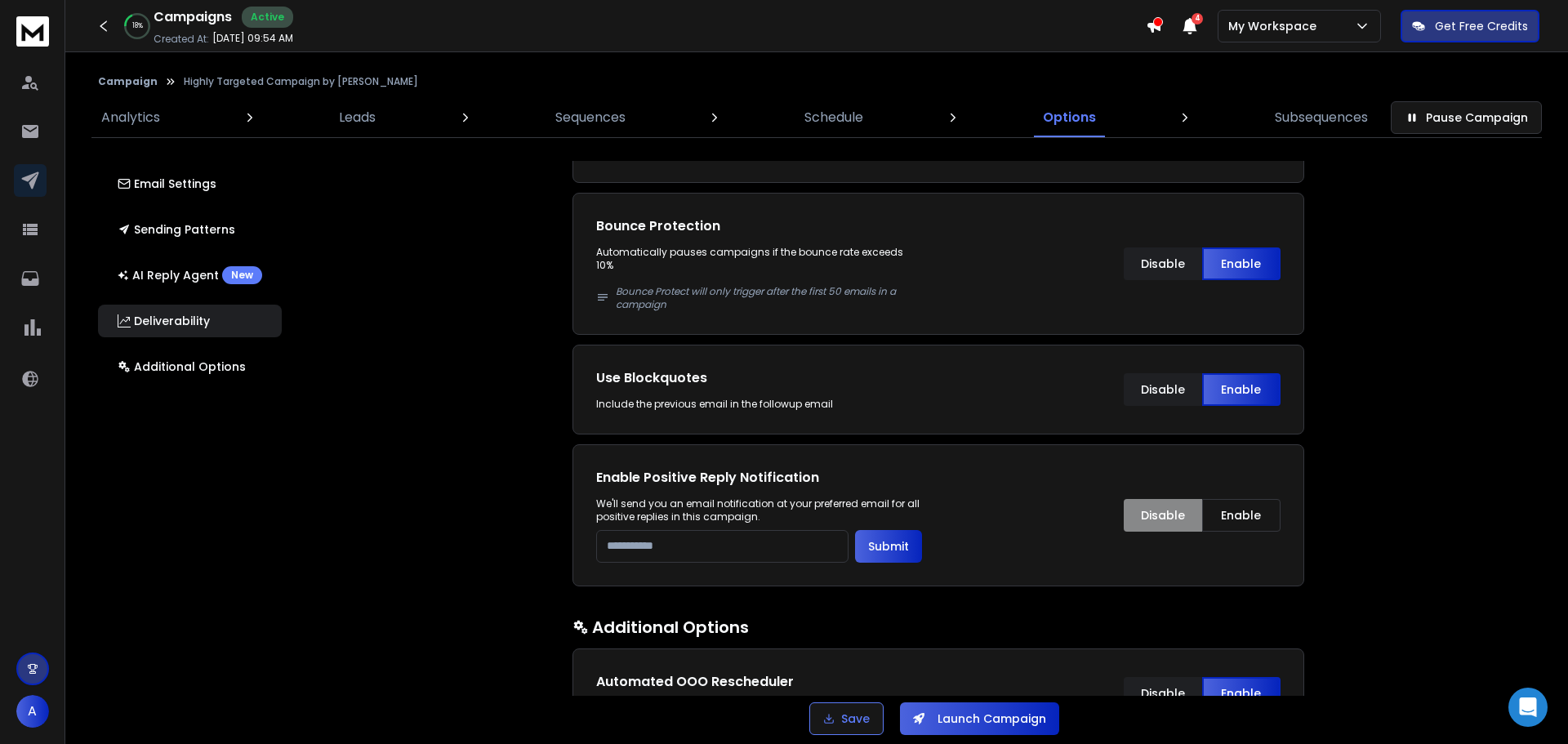
click at [733, 541] on input "email" at bounding box center [722, 546] width 252 height 33
type input "**********"
click at [882, 538] on button "Submit" at bounding box center [889, 546] width 67 height 33
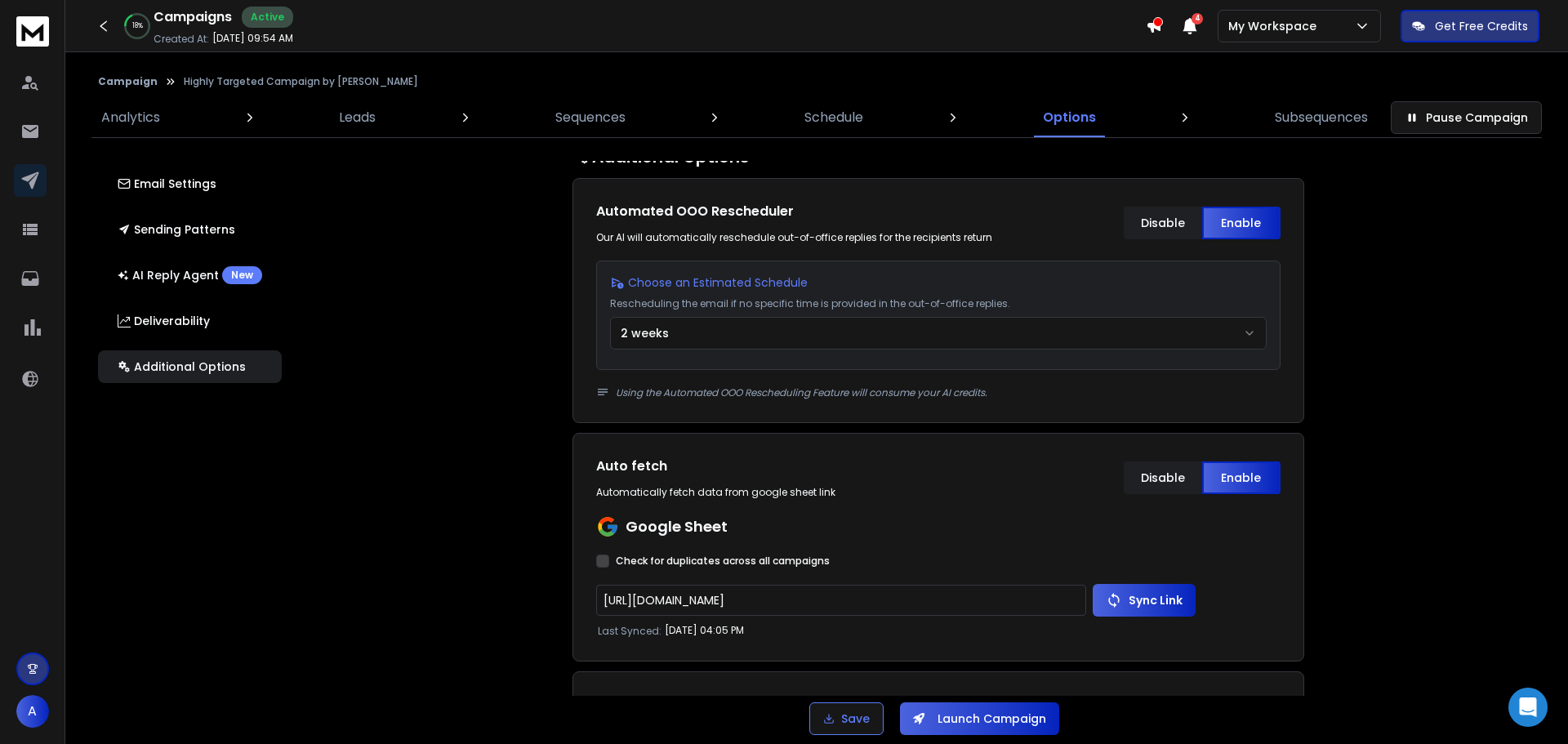
scroll to position [2940, 0]
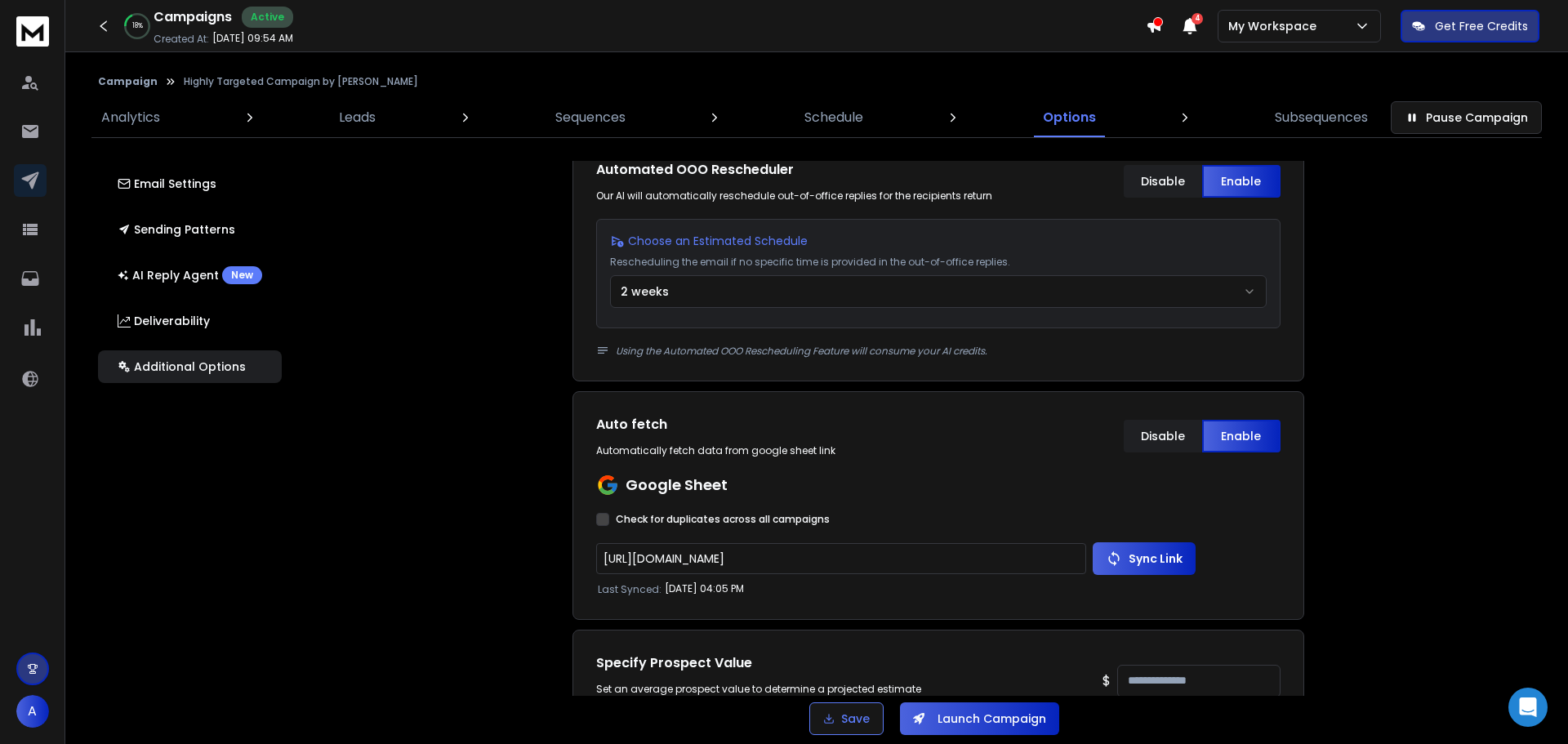
click at [596, 513] on button "Check for duplicates across all campaigns" at bounding box center [603, 520] width 13 height 13
click at [1136, 554] on button "Sync Link" at bounding box center [1144, 559] width 103 height 33
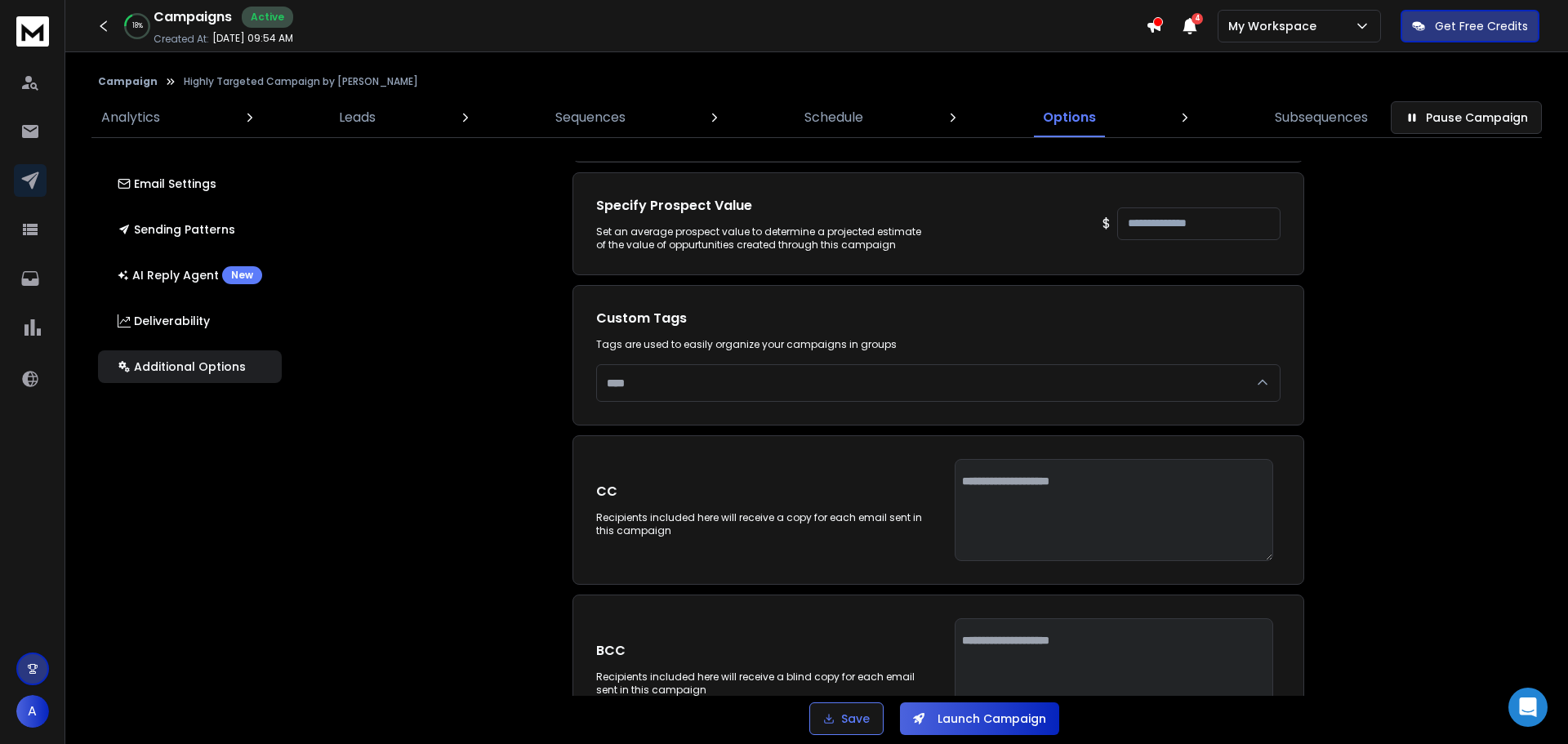
scroll to position [3443, 0]
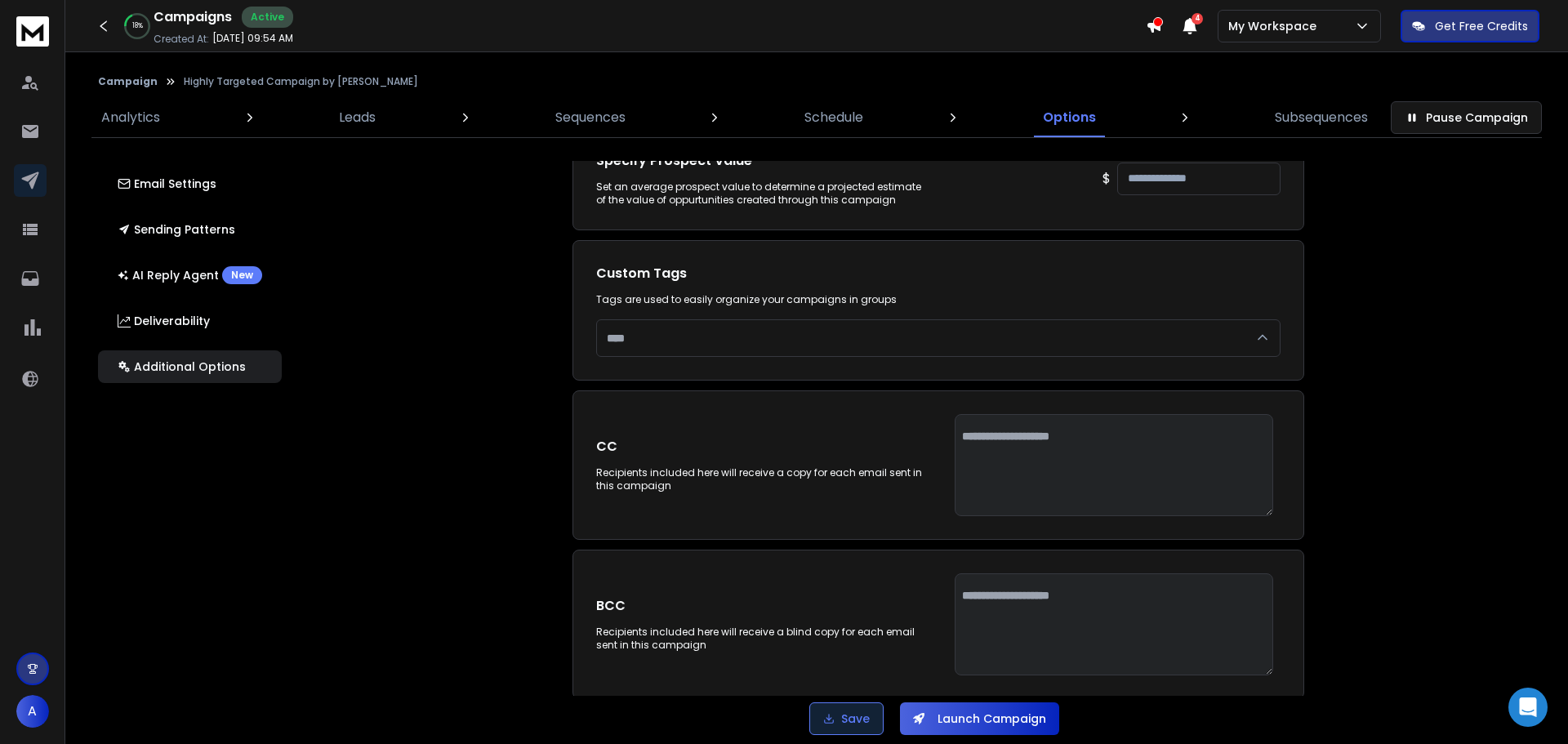
click at [862, 715] on button "Save" at bounding box center [846, 719] width 74 height 33
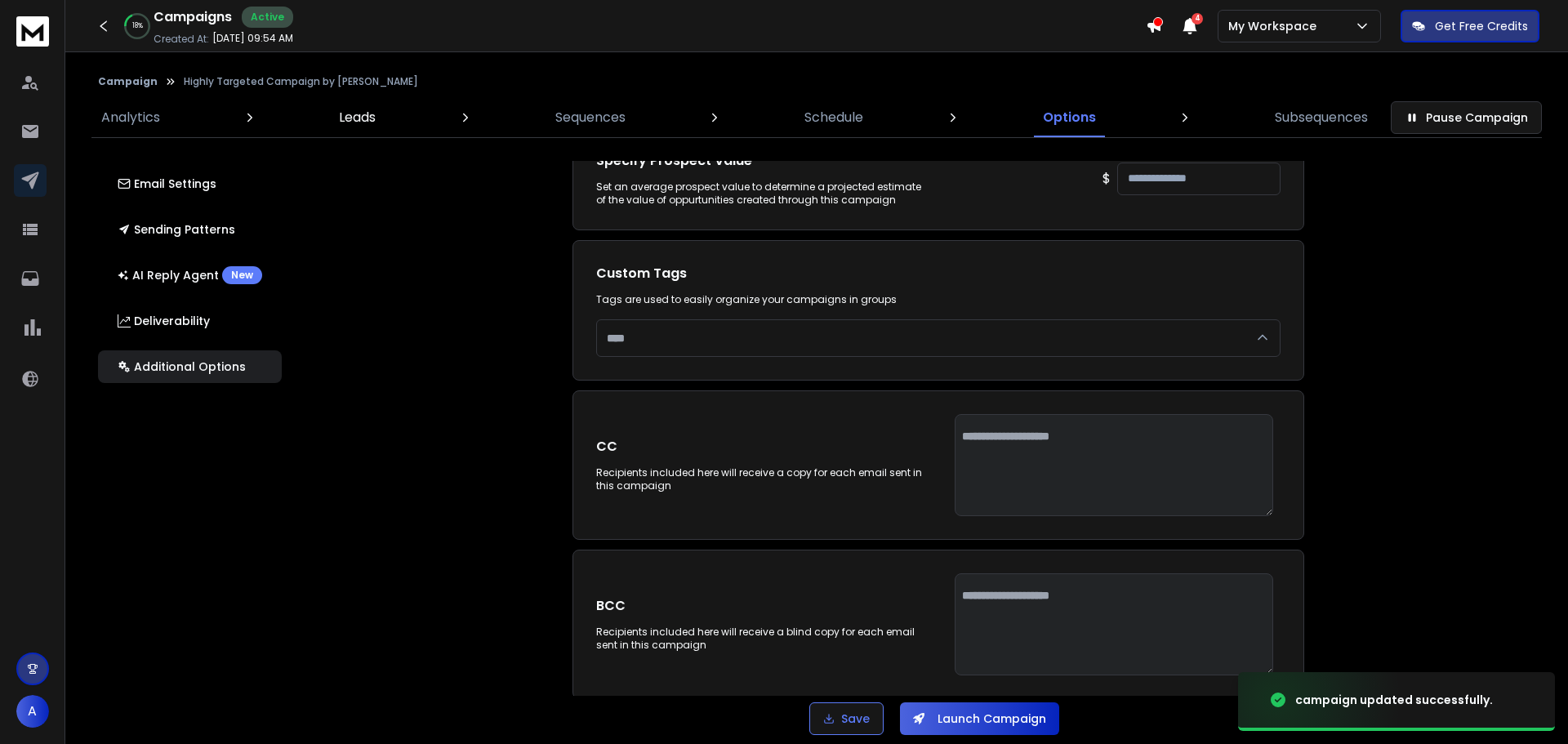
click at [381, 122] on link "Leads" at bounding box center [357, 117] width 56 height 39
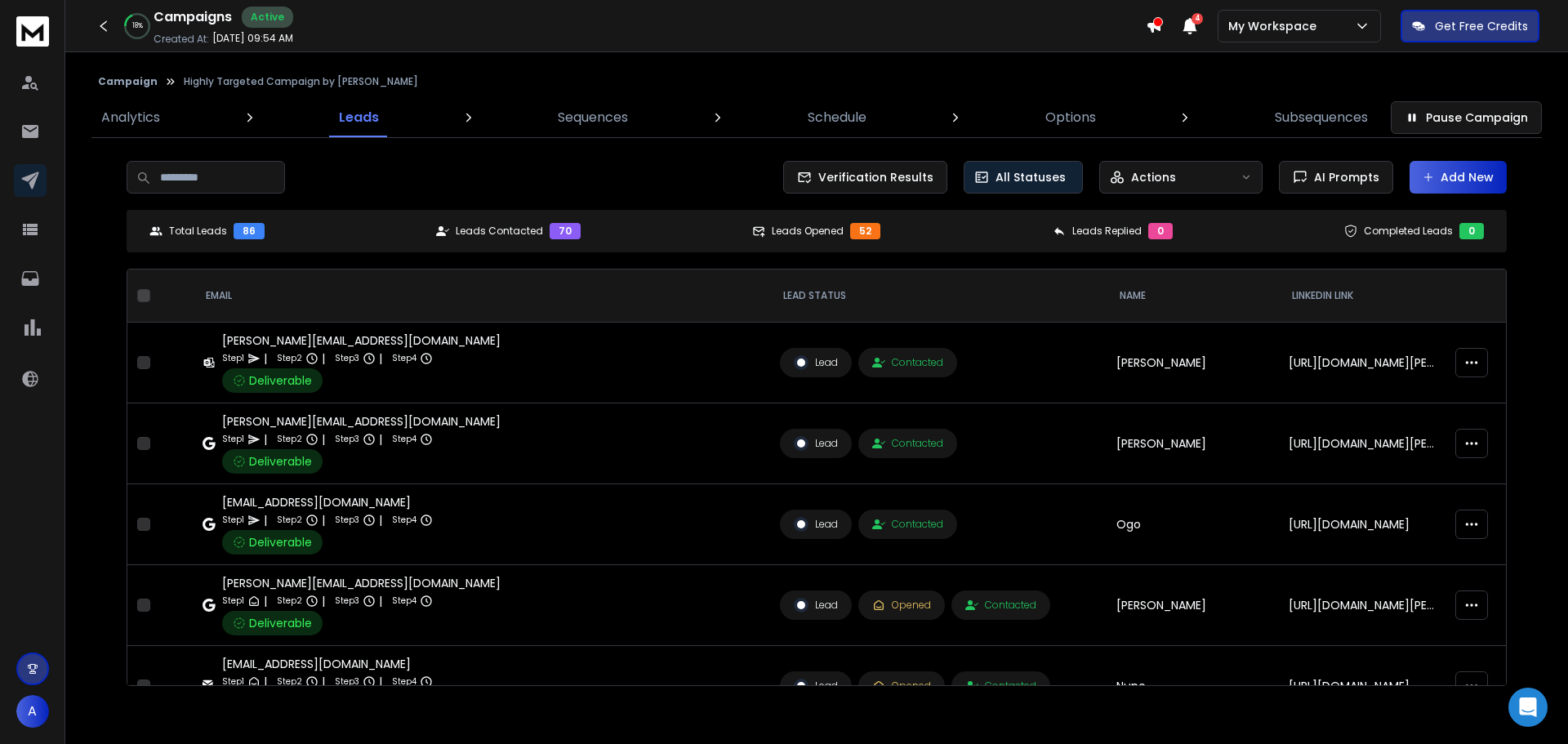
click at [1012, 181] on p "All Statuses" at bounding box center [1031, 178] width 70 height 17
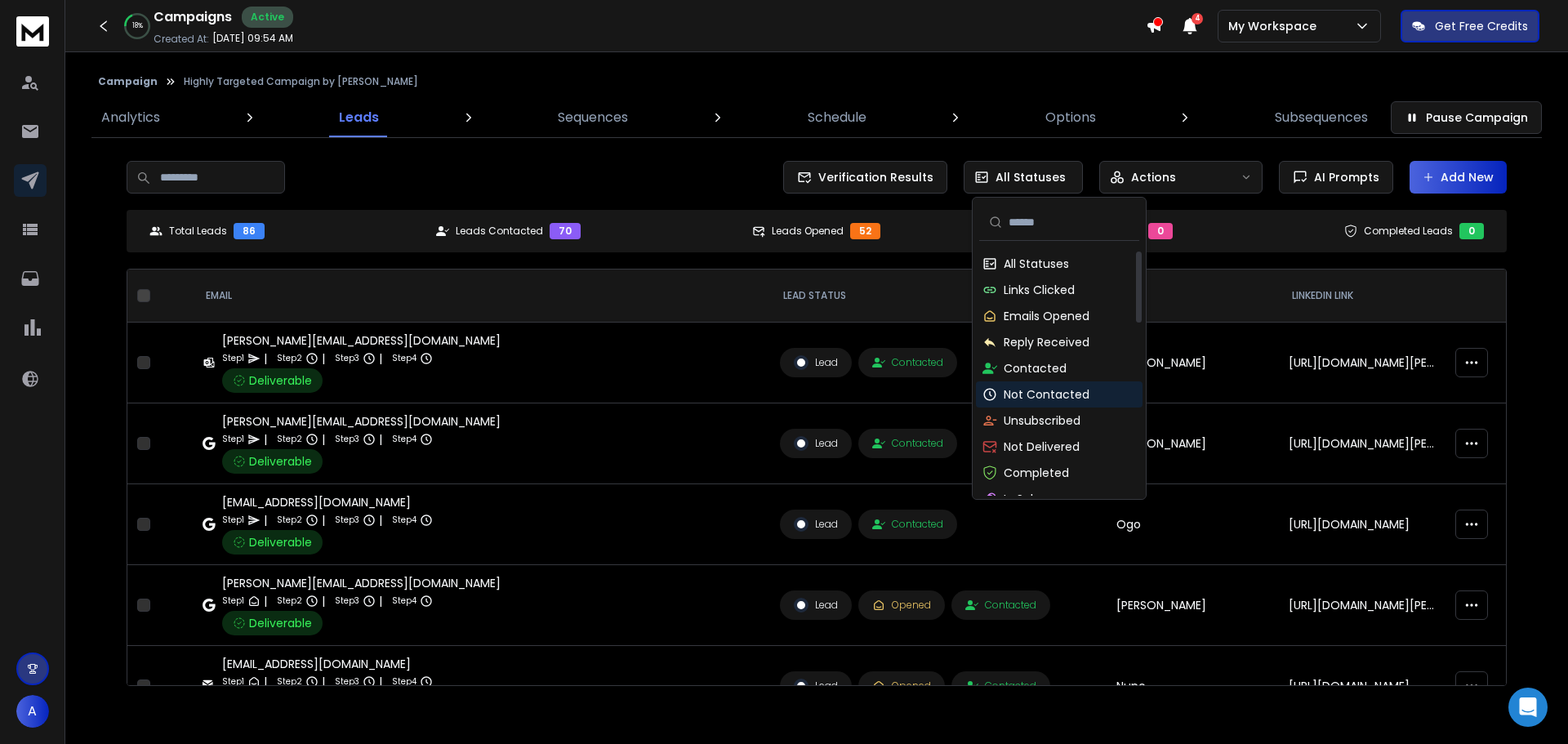
click at [1035, 389] on p "Not Contacted" at bounding box center [1046, 394] width 86 height 17
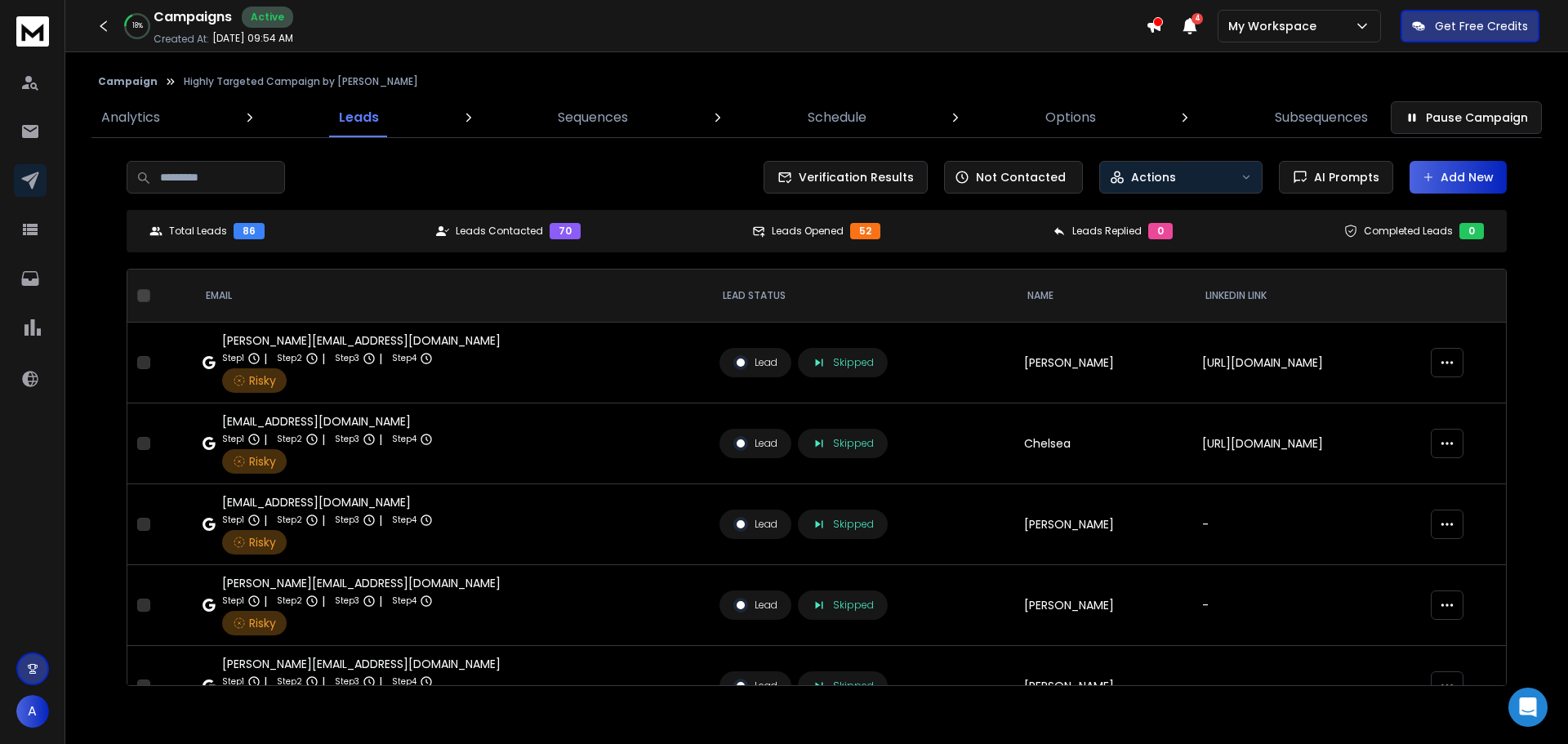
click at [1215, 180] on div "Actions" at bounding box center [1172, 178] width 124 height 17
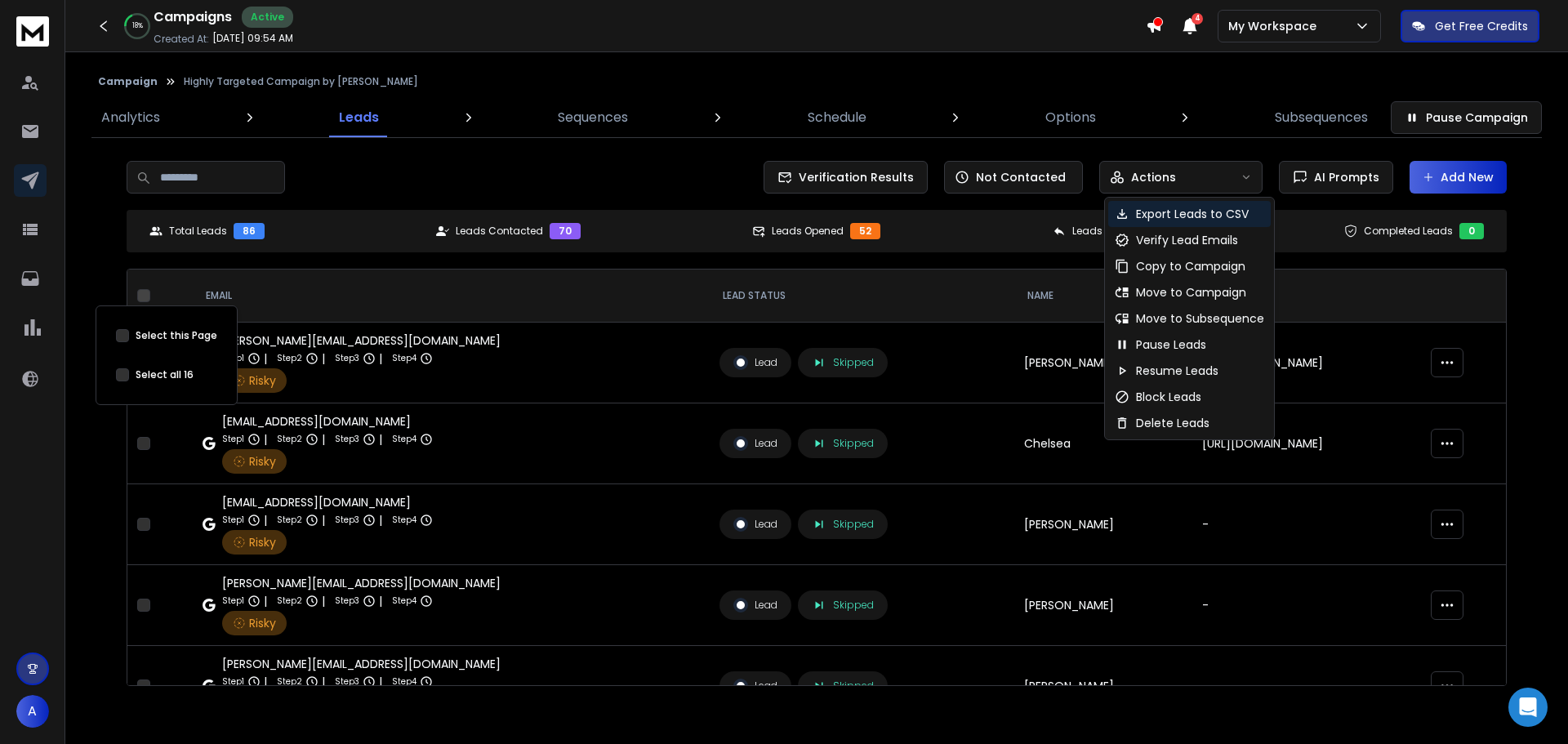
click at [127, 374] on button "Select this Page" at bounding box center [122, 375] width 13 height 13
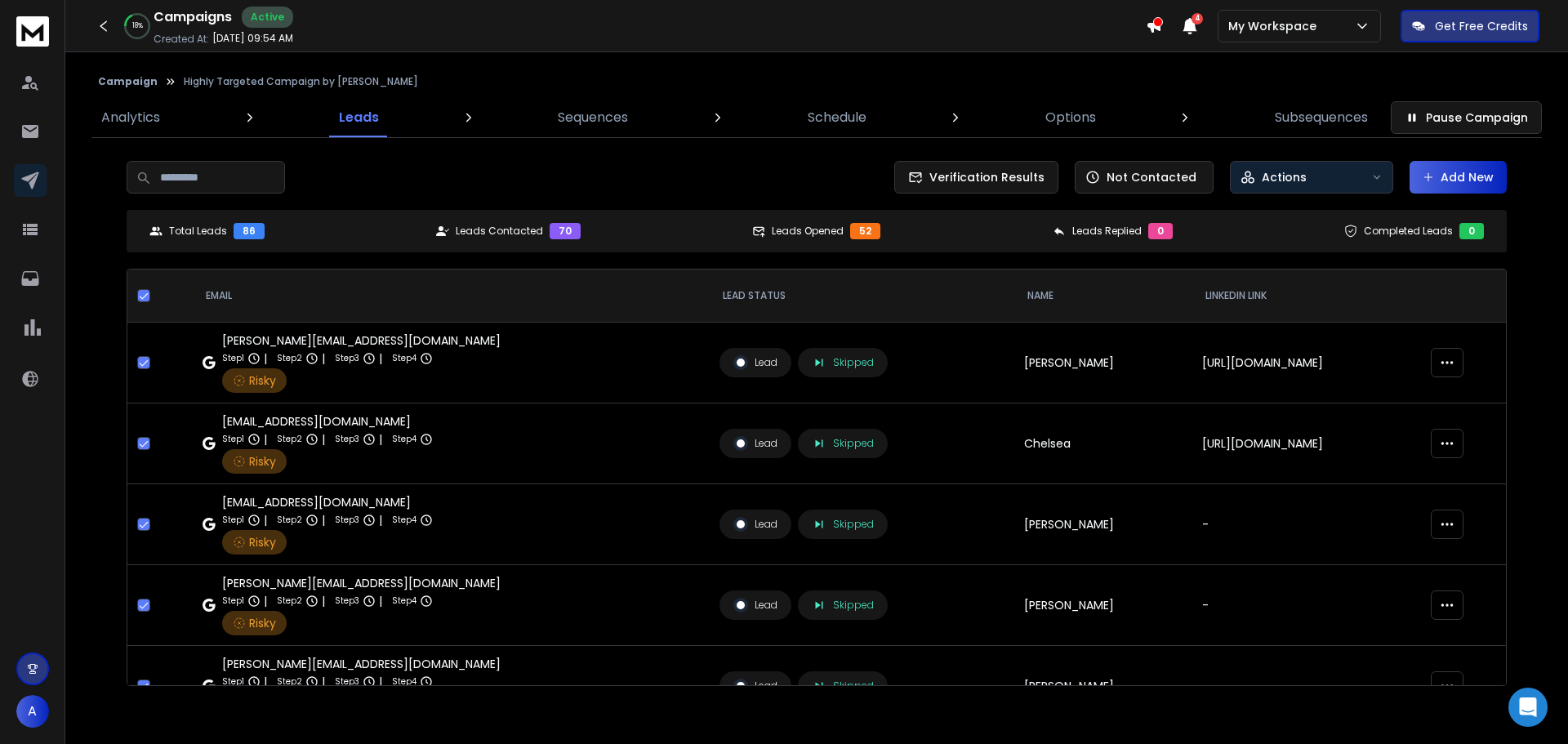
click at [1295, 174] on p "Actions" at bounding box center [1284, 178] width 45 height 17
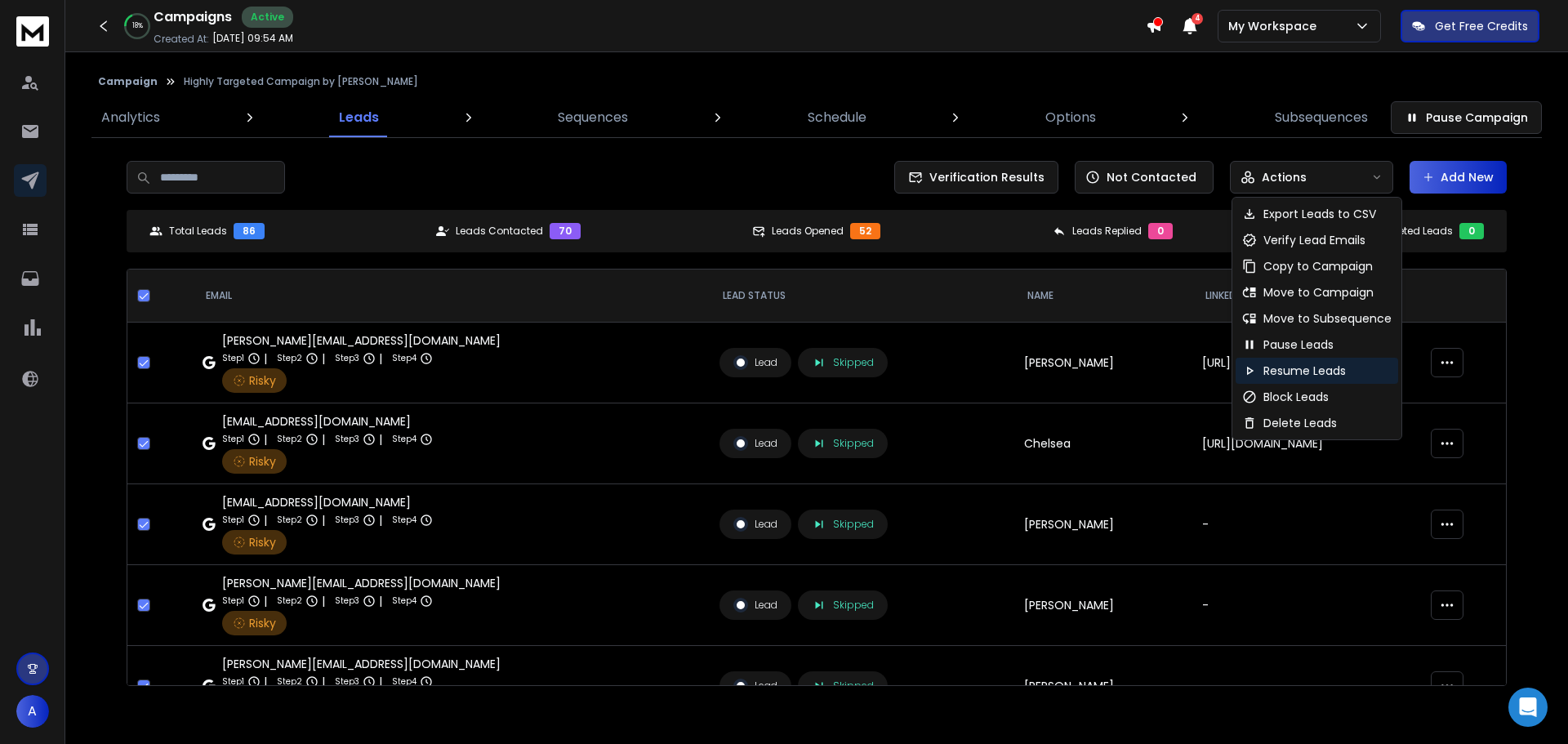
click at [1333, 373] on p "Resume Leads" at bounding box center [1305, 371] width 83 height 17
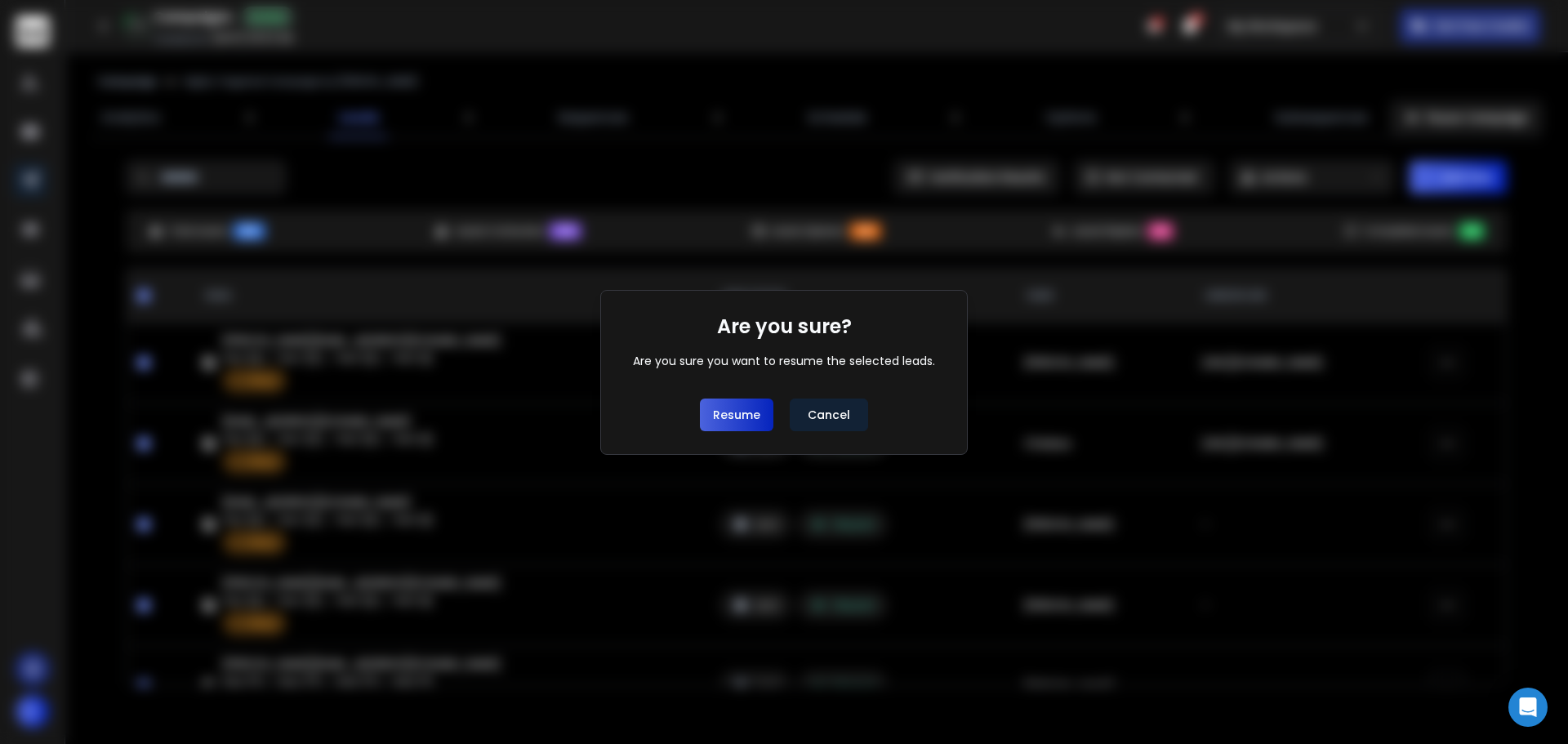
click at [732, 416] on button "Resume" at bounding box center [736, 415] width 74 height 33
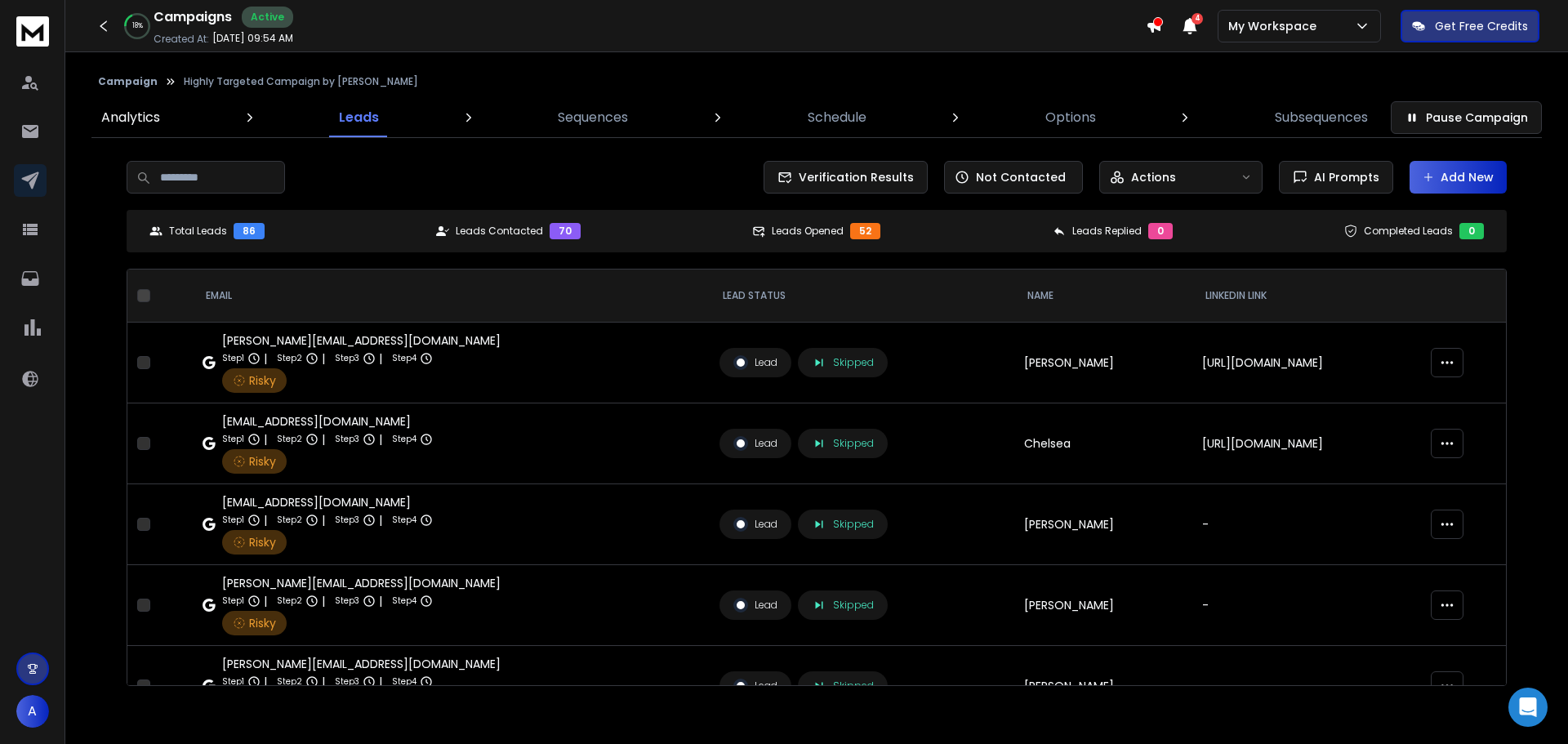
click at [136, 123] on p "Analytics" at bounding box center [131, 117] width 59 height 20
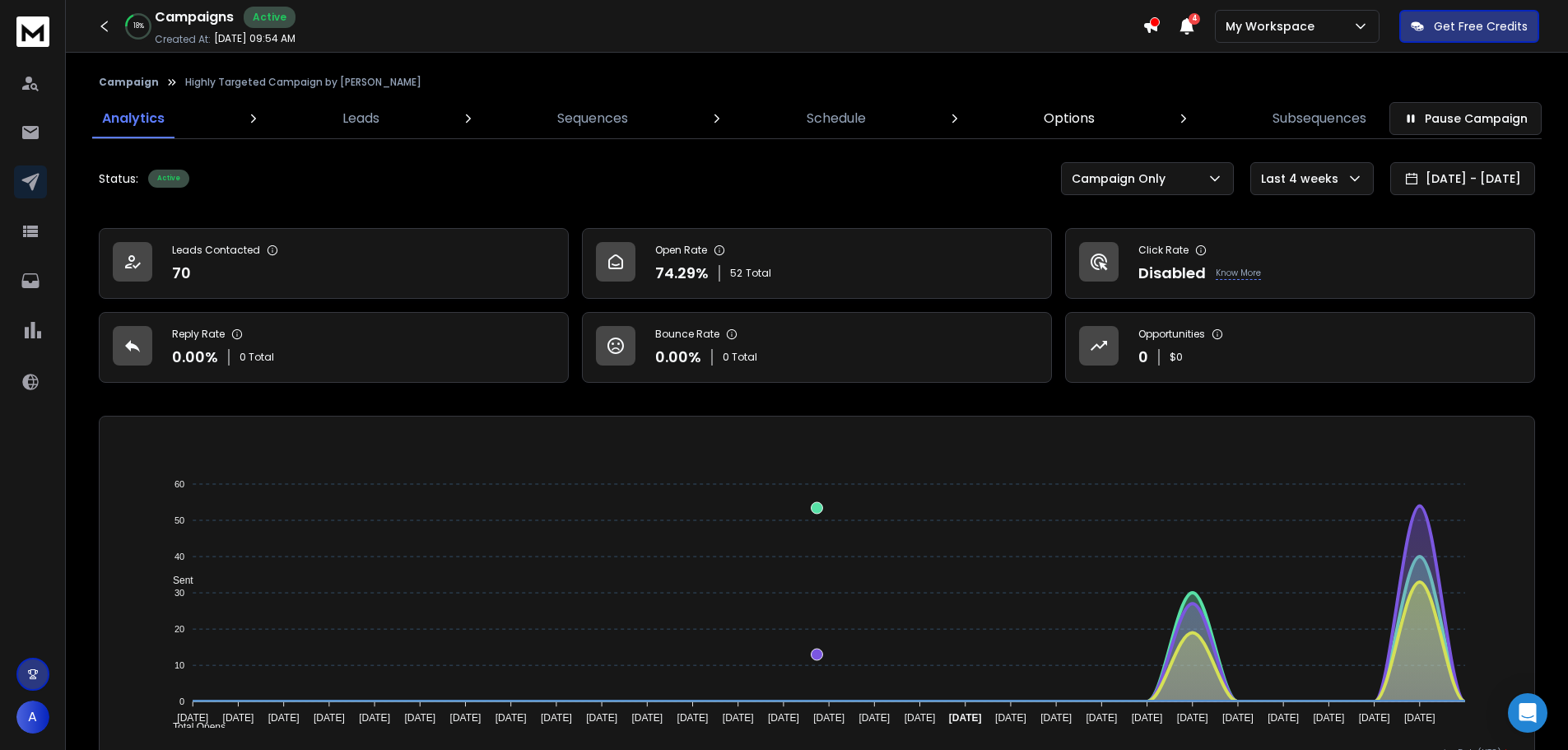
click at [1066, 116] on p "Options" at bounding box center [1069, 118] width 51 height 20
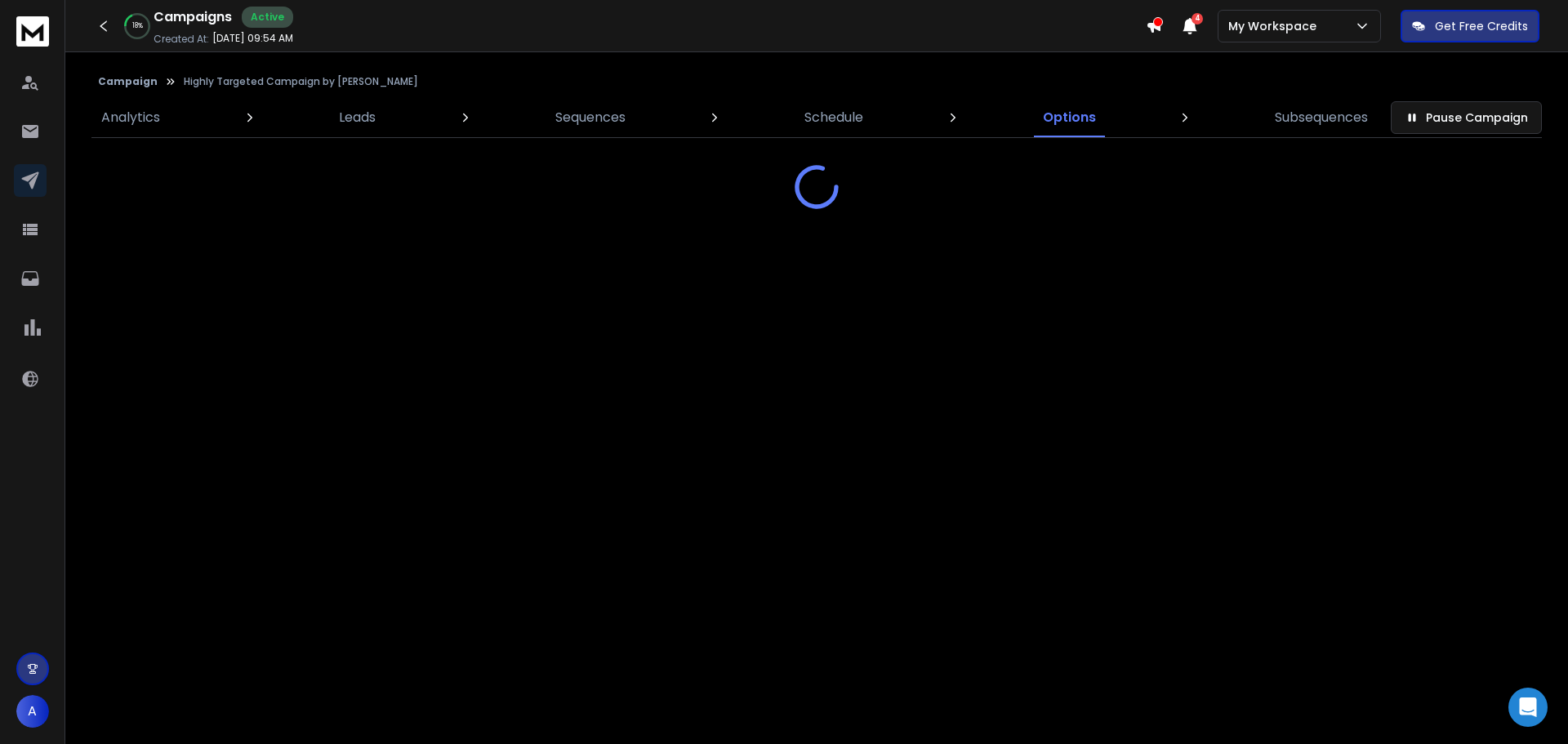
select select "**********"
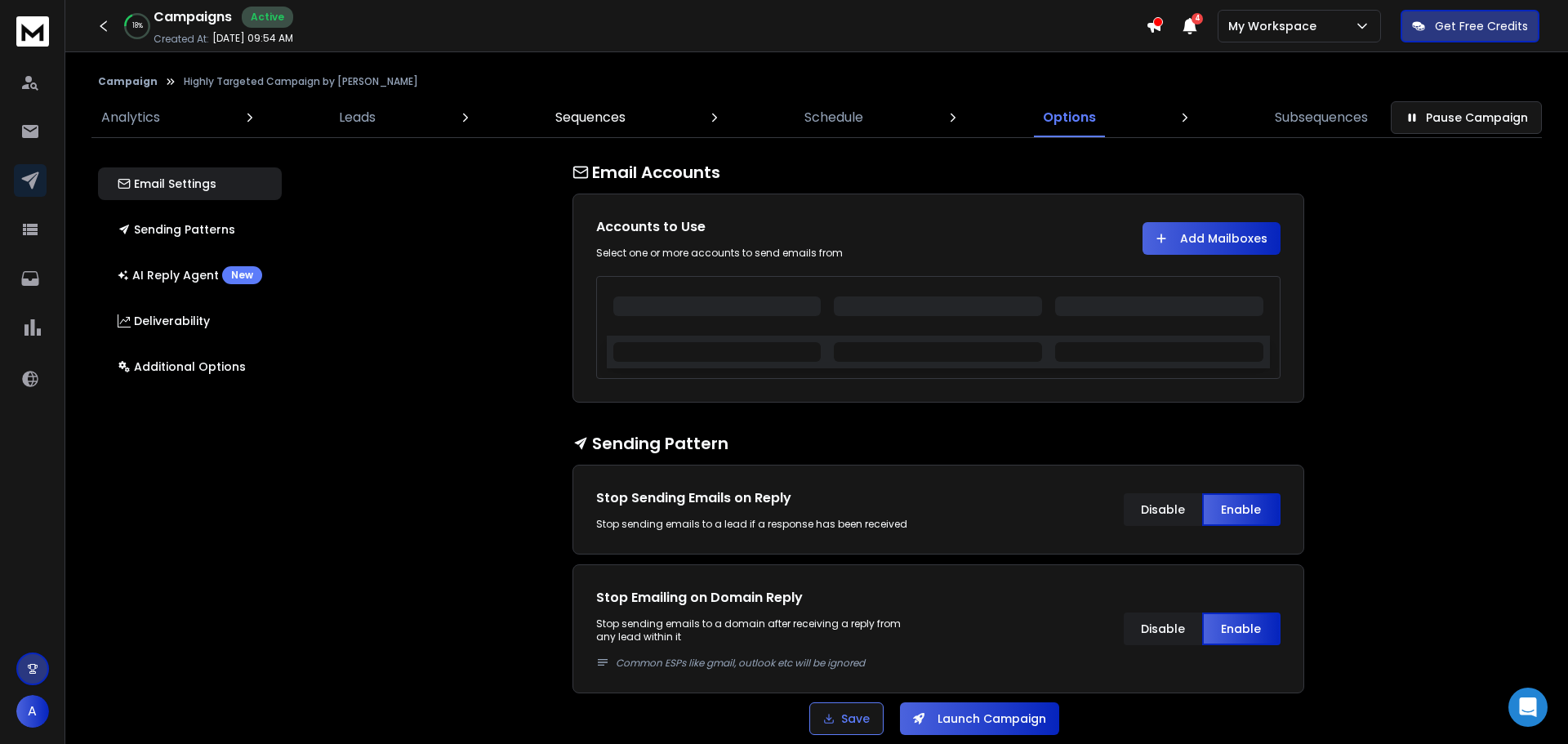
click at [559, 124] on p "Sequences" at bounding box center [590, 117] width 70 height 20
